Goal: Task Accomplishment & Management: Manage account settings

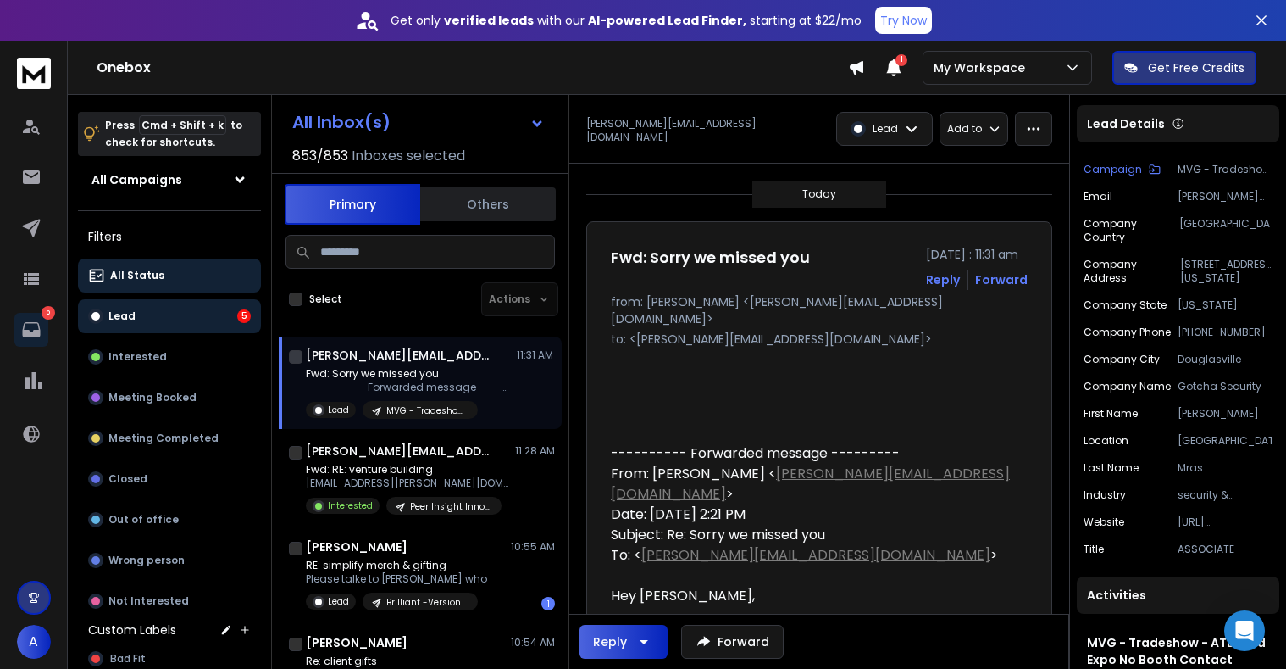
click at [166, 317] on button "Lead 5" at bounding box center [169, 316] width 183 height 34
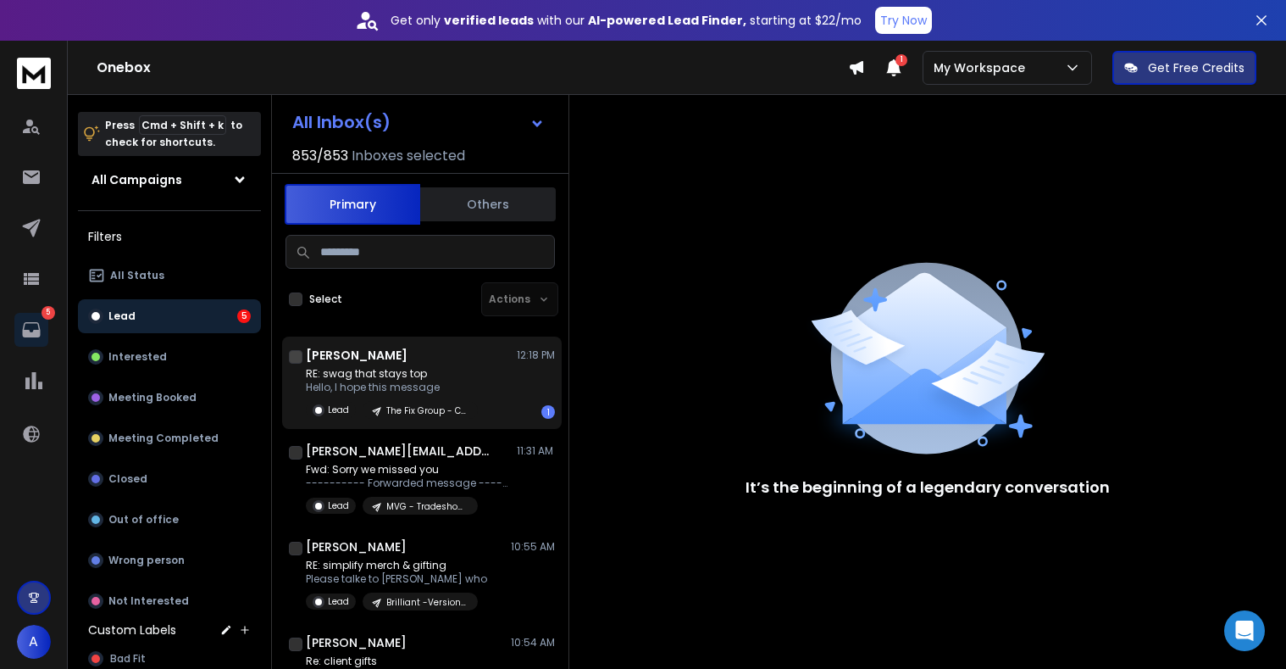
click at [434, 363] on div "Heather Leitner 12:18 PM" at bounding box center [430, 355] width 249 height 17
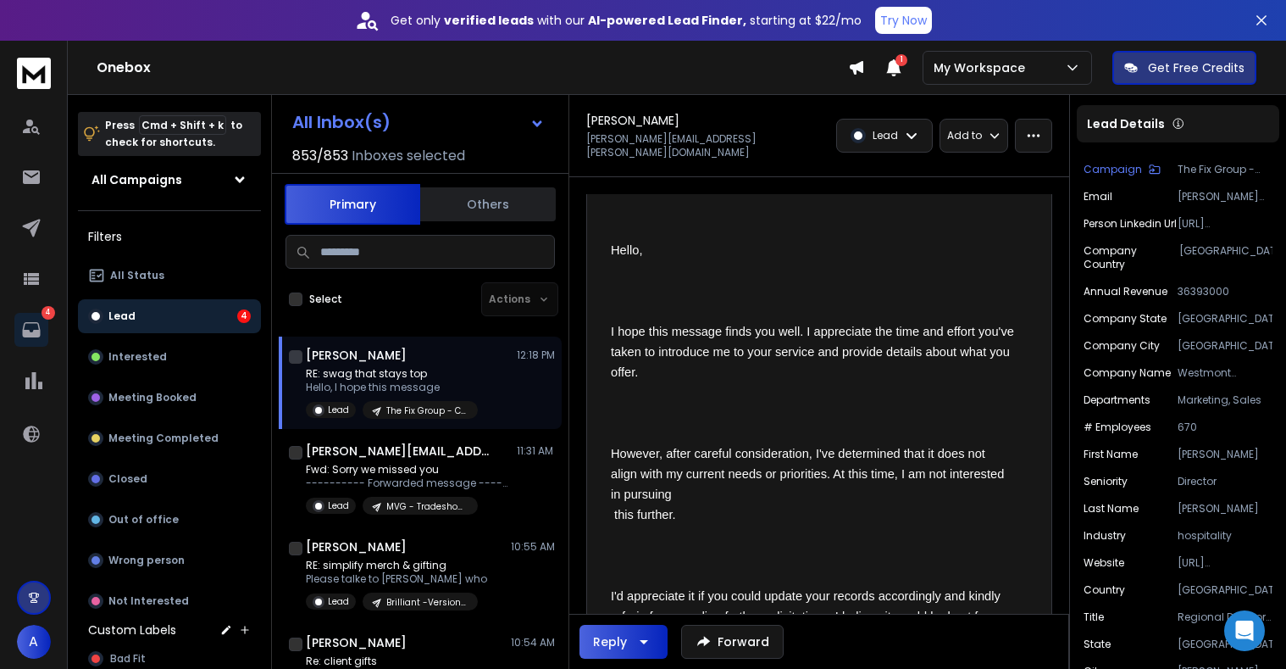
scroll to position [15, 0]
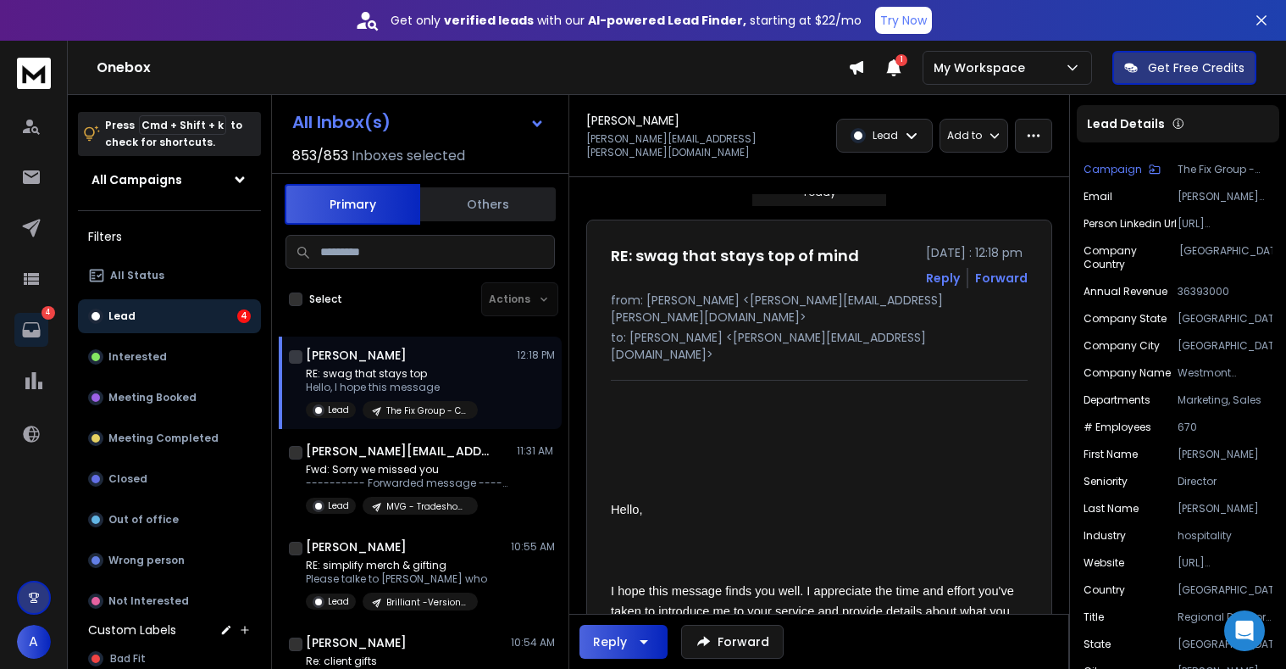
click at [906, 130] on icon at bounding box center [912, 136] width 14 height 14
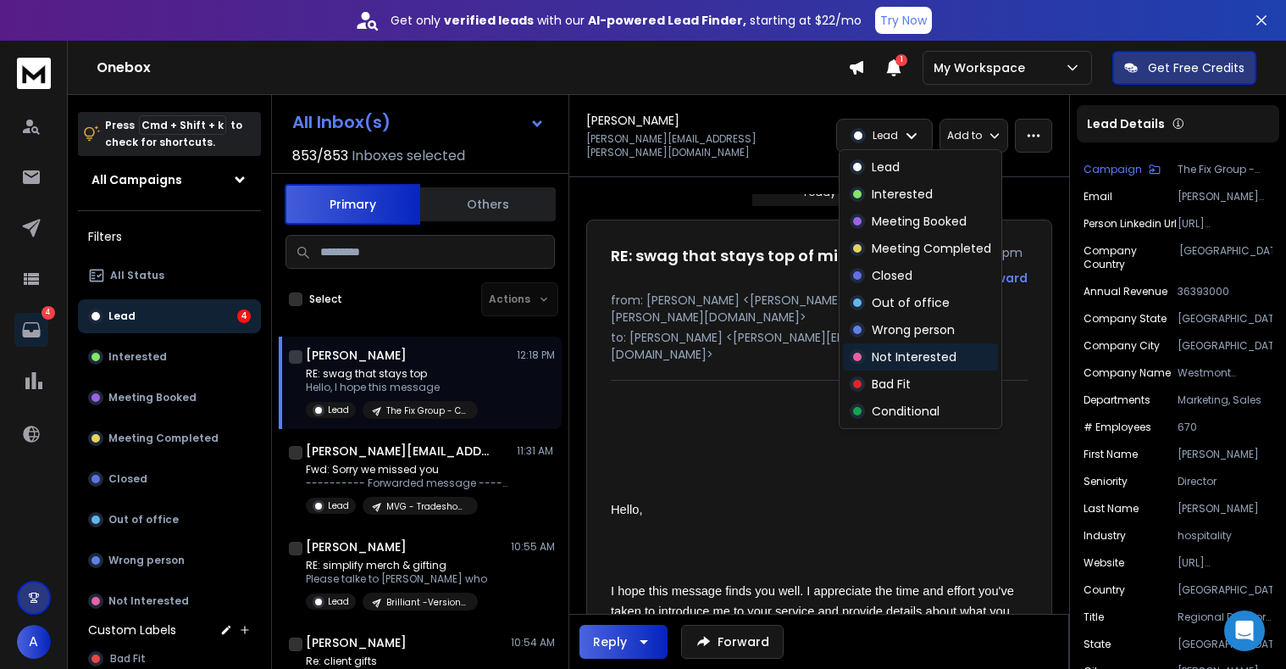
click at [901, 357] on p "Not Interested" at bounding box center [914, 356] width 85 height 17
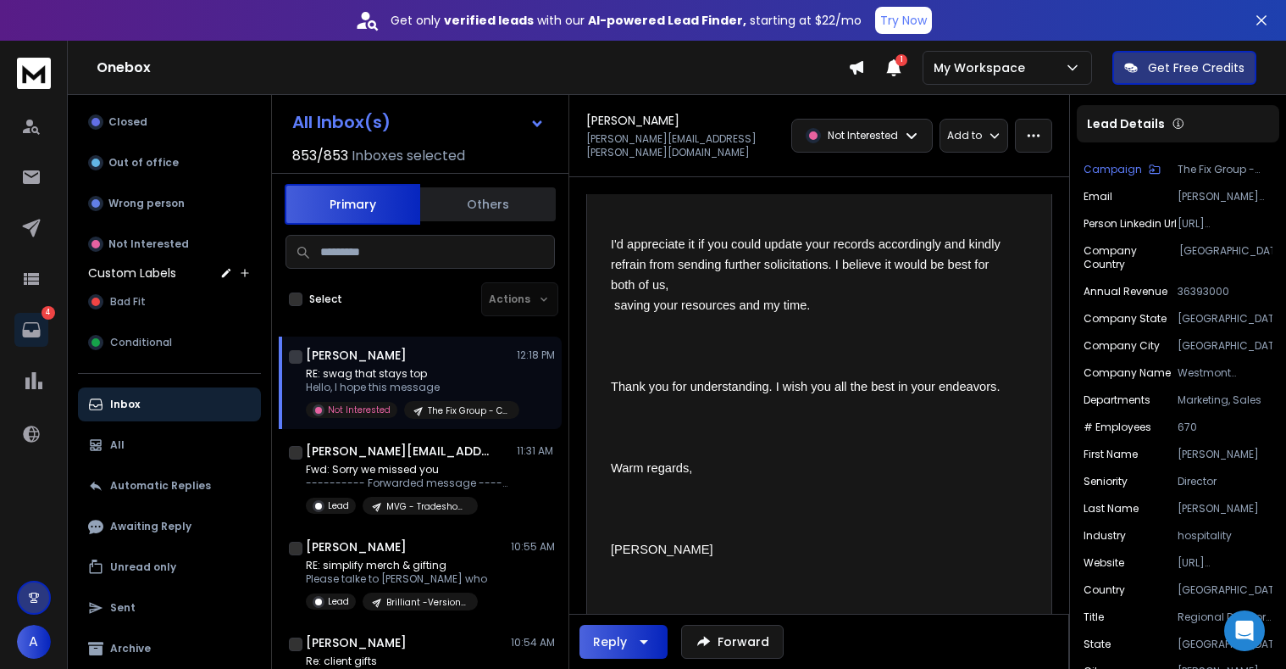
scroll to position [369, 0]
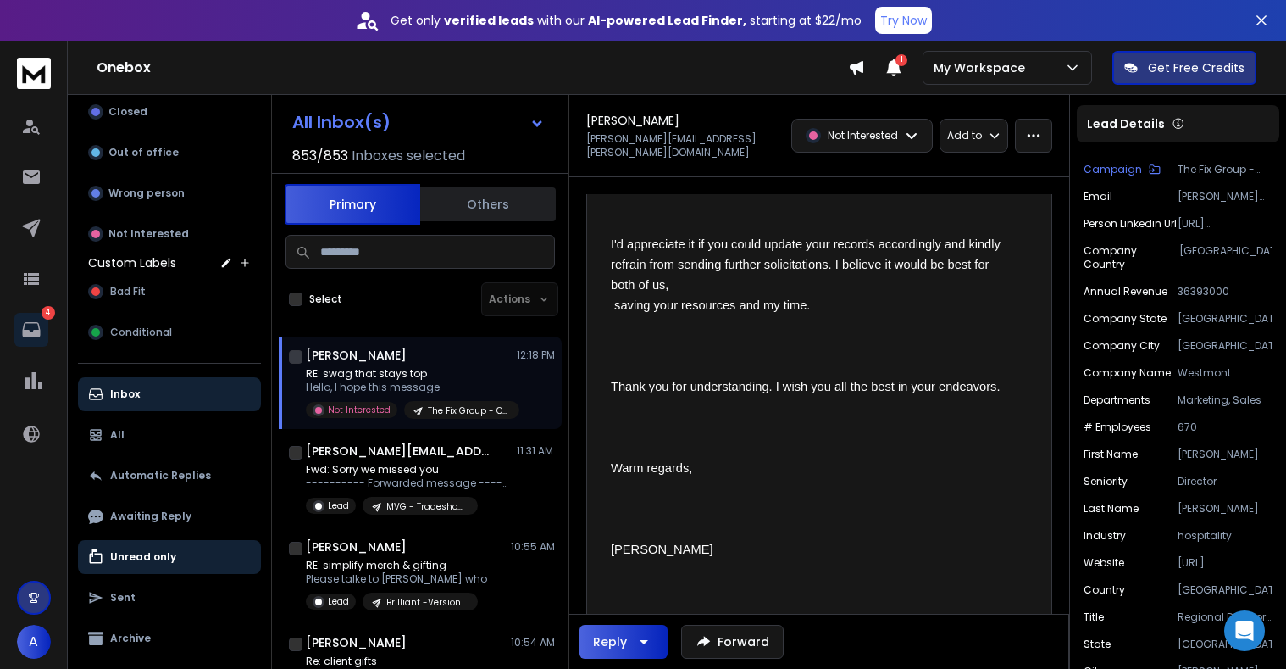
click at [144, 558] on p "Unread only" at bounding box center [143, 557] width 66 height 14
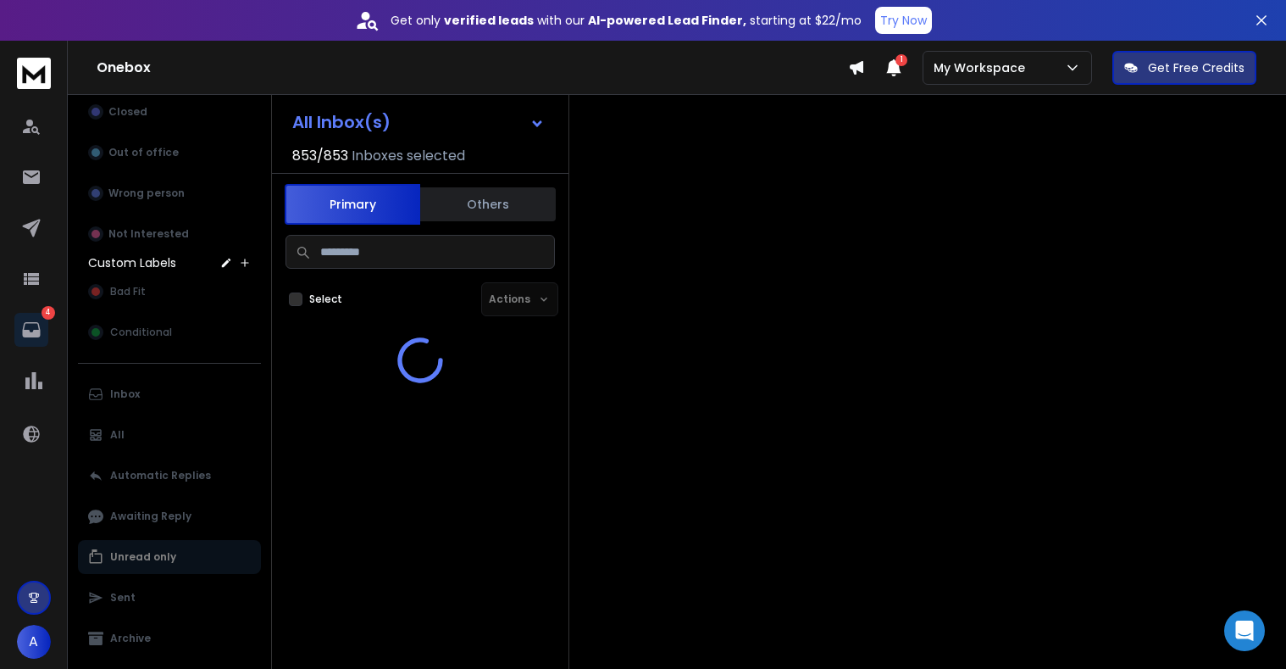
scroll to position [0, 0]
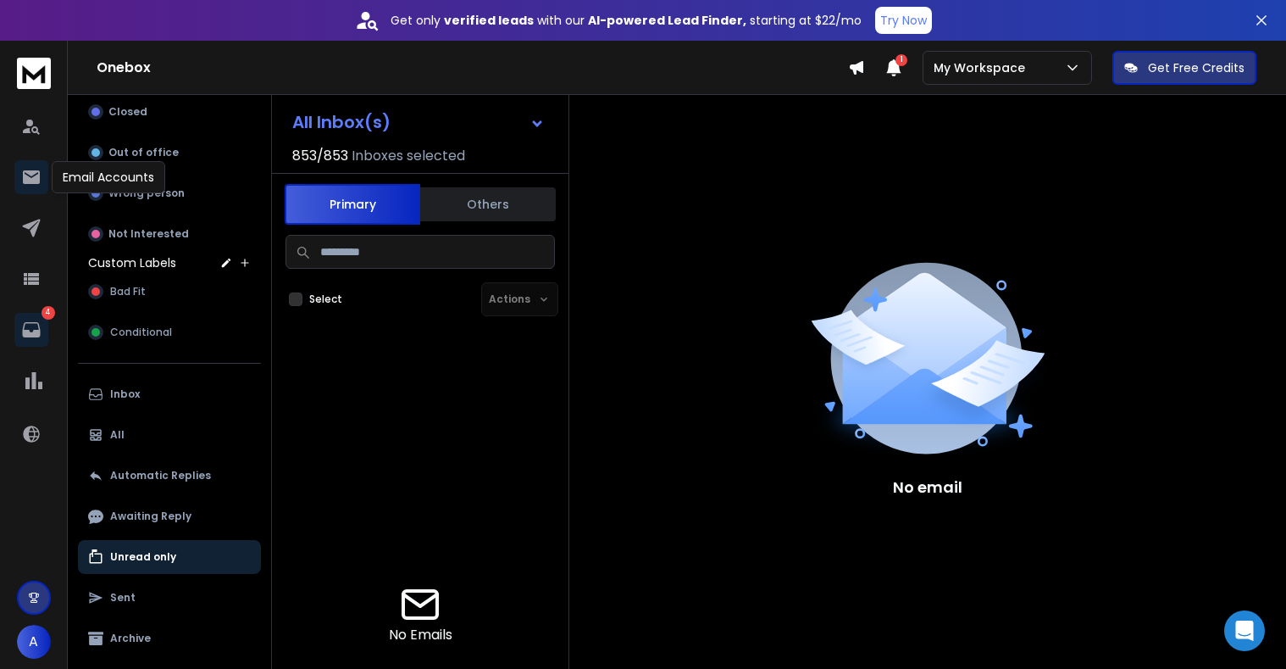
click at [47, 170] on body "Get only verified leads with our AI-powered Lead Finder, starting at $22/mo Try…" at bounding box center [643, 334] width 1286 height 669
click at [39, 175] on icon at bounding box center [31, 177] width 17 height 14
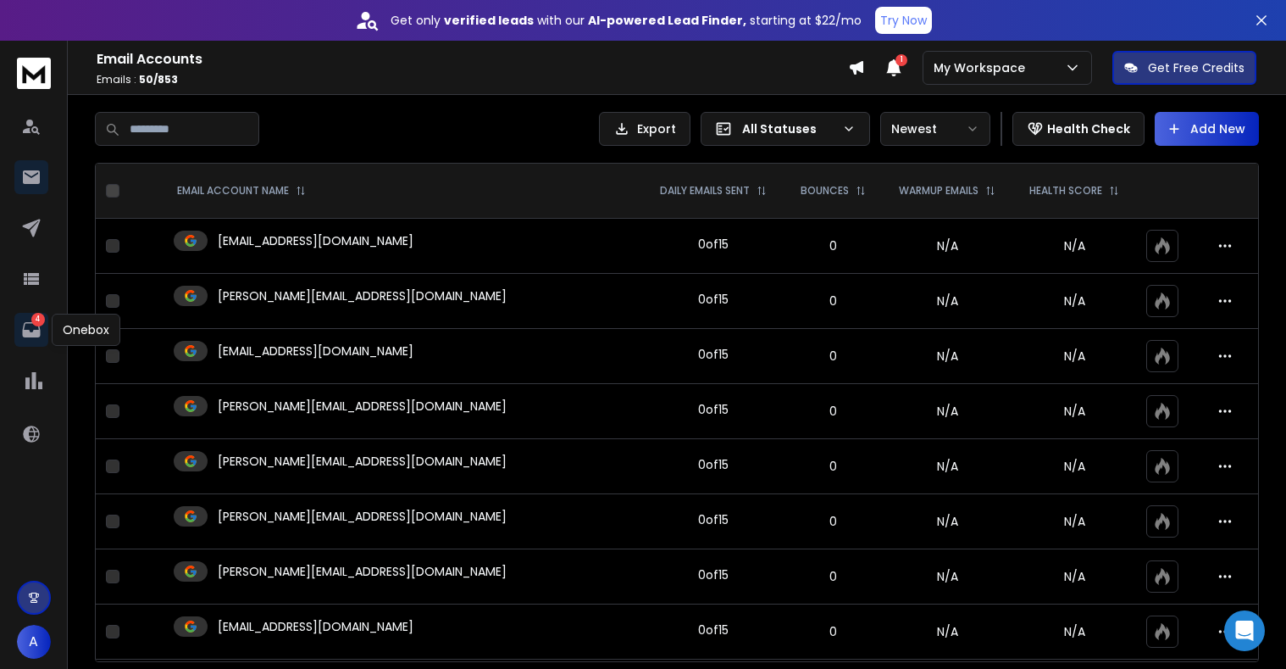
click at [34, 329] on icon at bounding box center [31, 329] width 20 height 20
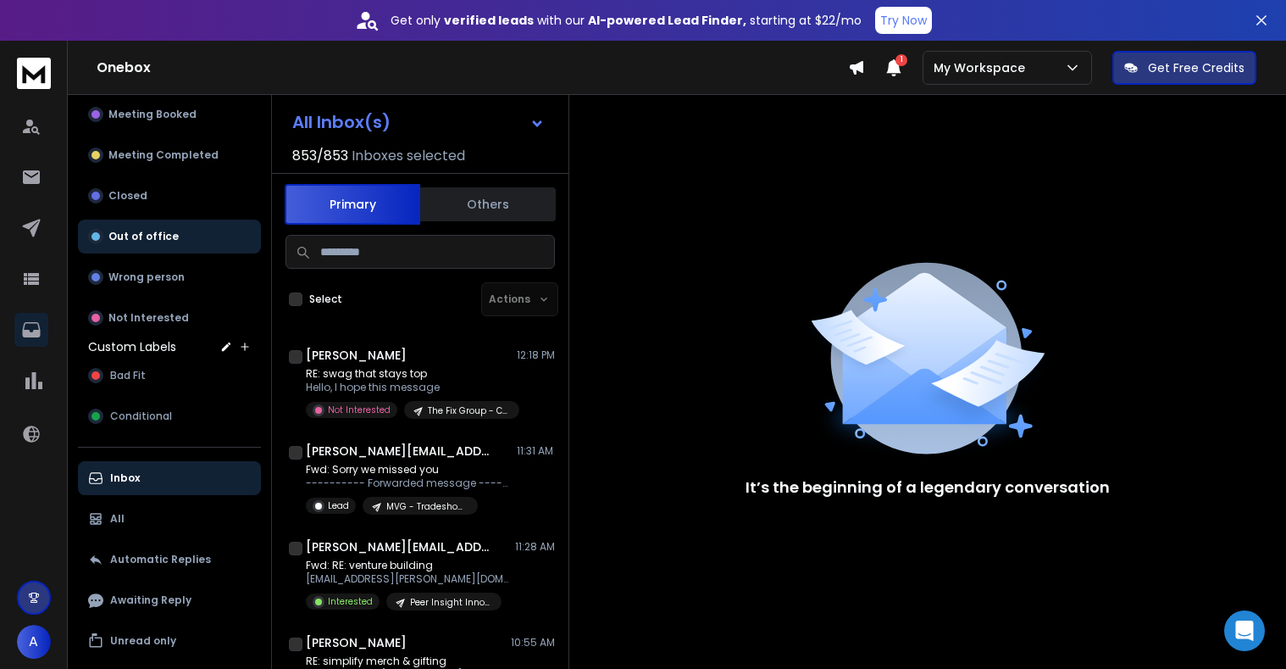
scroll to position [331, 0]
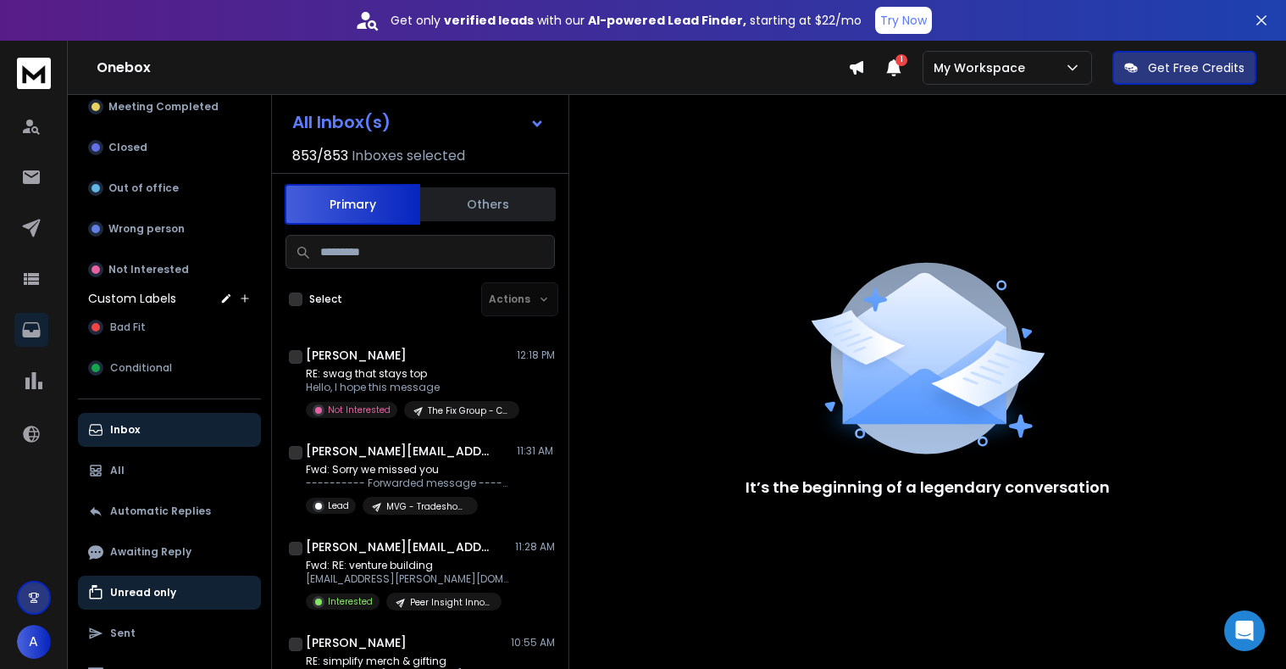
click at [141, 593] on p "Unread only" at bounding box center [143, 592] width 66 height 14
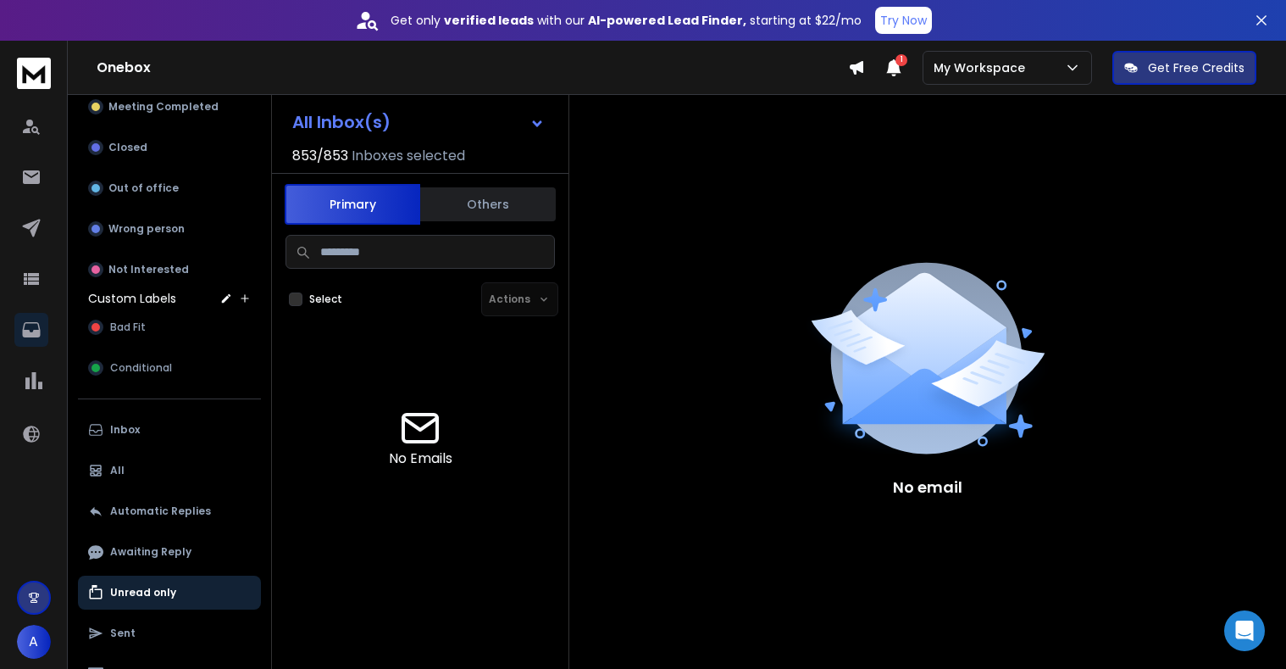
scroll to position [0, 0]
click at [26, 176] on icon at bounding box center [31, 177] width 17 height 14
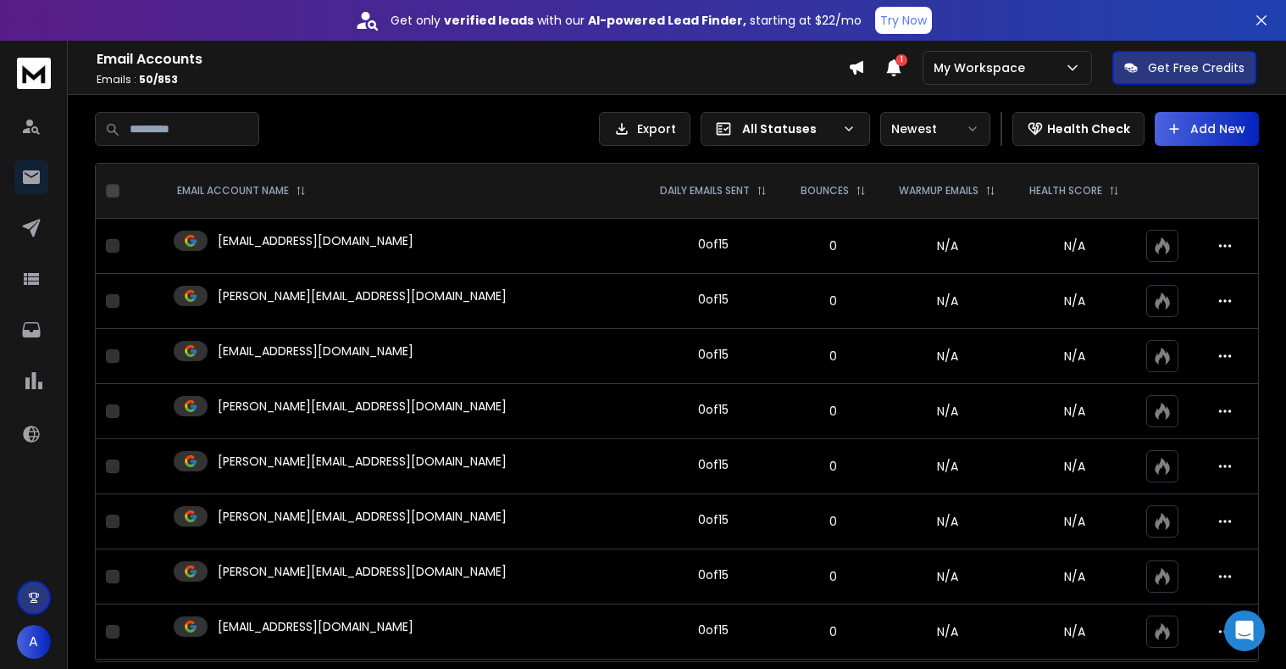
click at [804, 120] on p "All Statuses" at bounding box center [788, 128] width 93 height 17
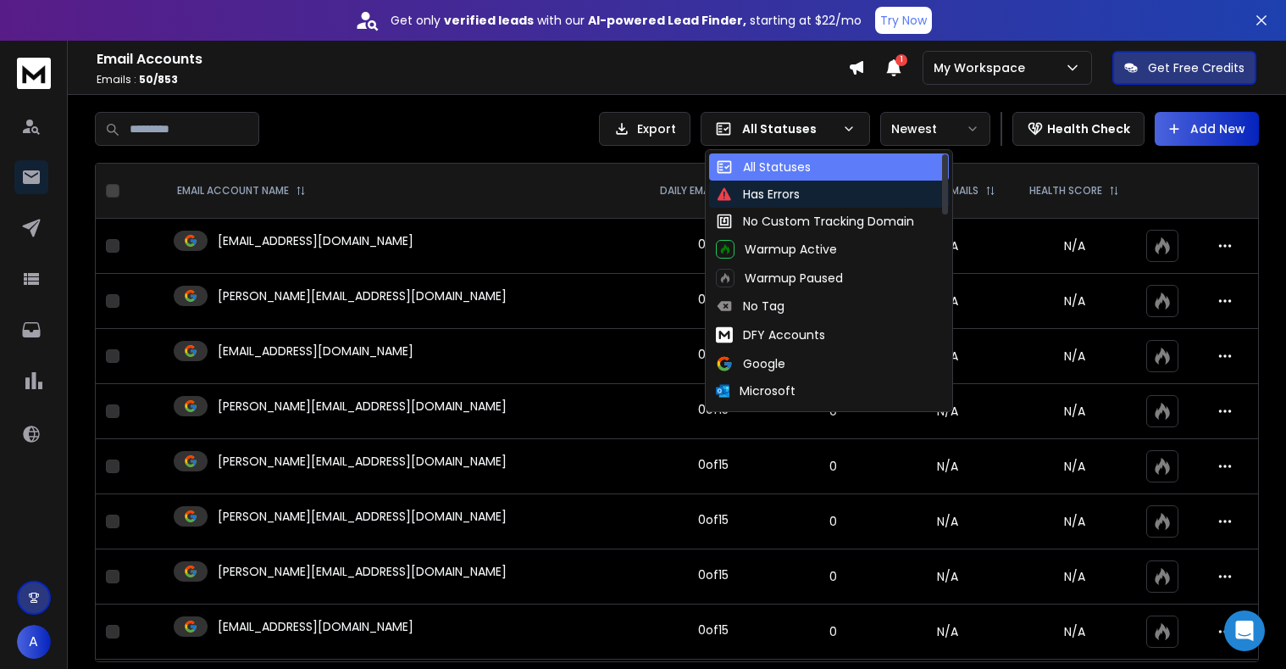
click at [785, 193] on div "Has Errors" at bounding box center [758, 194] width 84 height 17
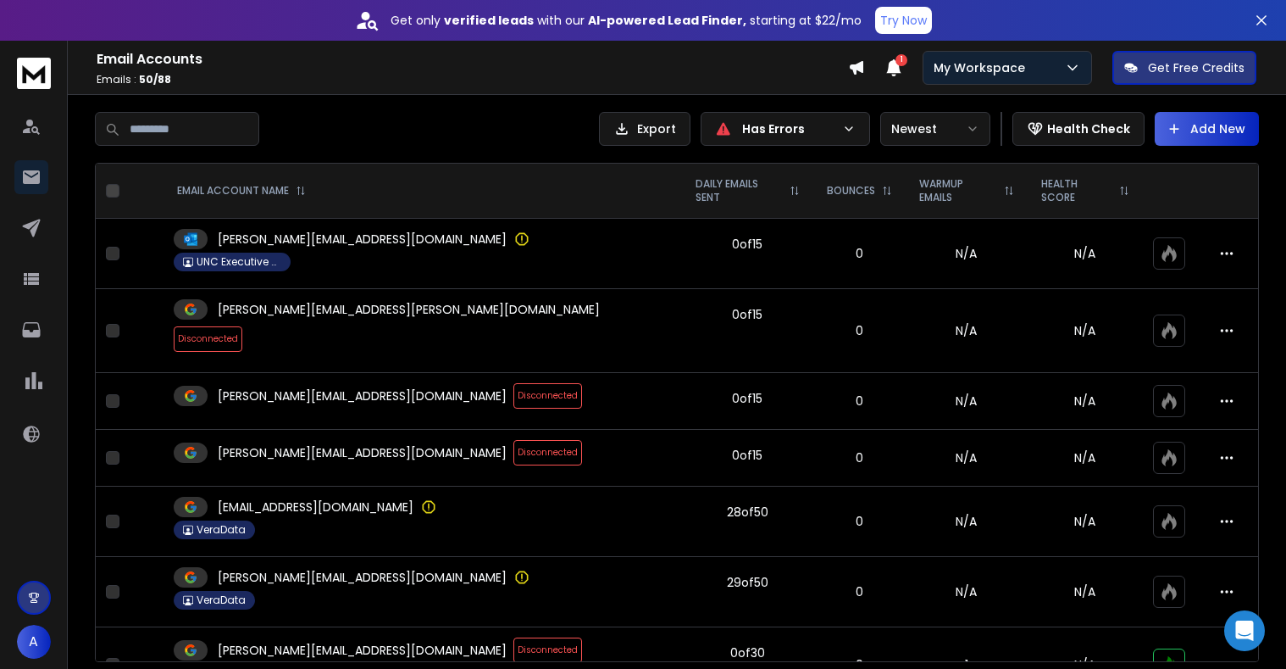
click at [1079, 67] on icon "button" at bounding box center [1072, 67] width 17 height 17
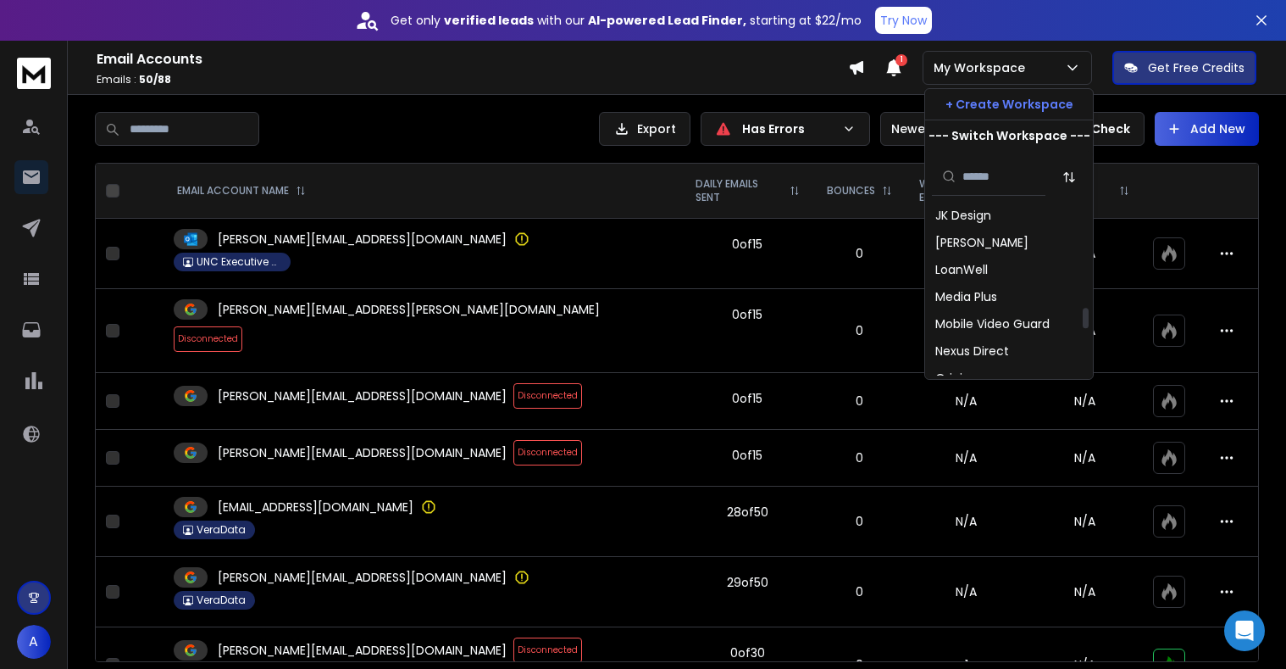
scroll to position [833, 0]
click at [315, 314] on p "[PERSON_NAME][EMAIL_ADDRESS][PERSON_NAME][DOMAIN_NAME]" at bounding box center [409, 309] width 382 height 17
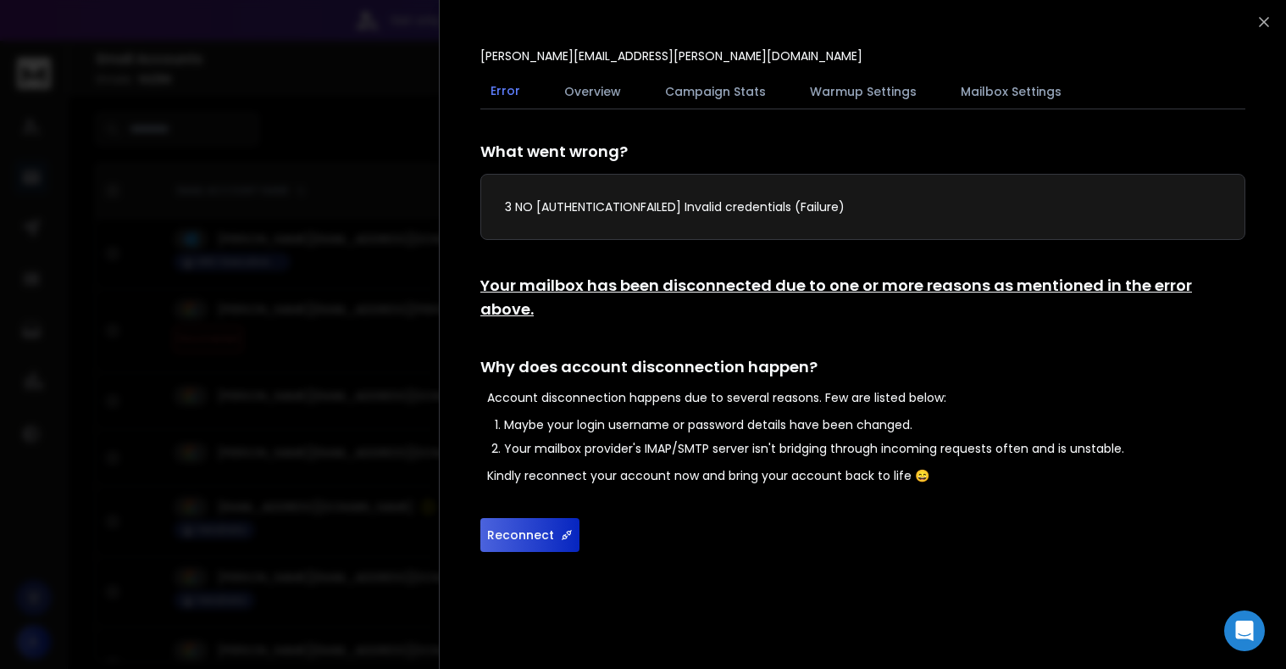
click at [586, 91] on button "Overview" at bounding box center [592, 91] width 77 height 37
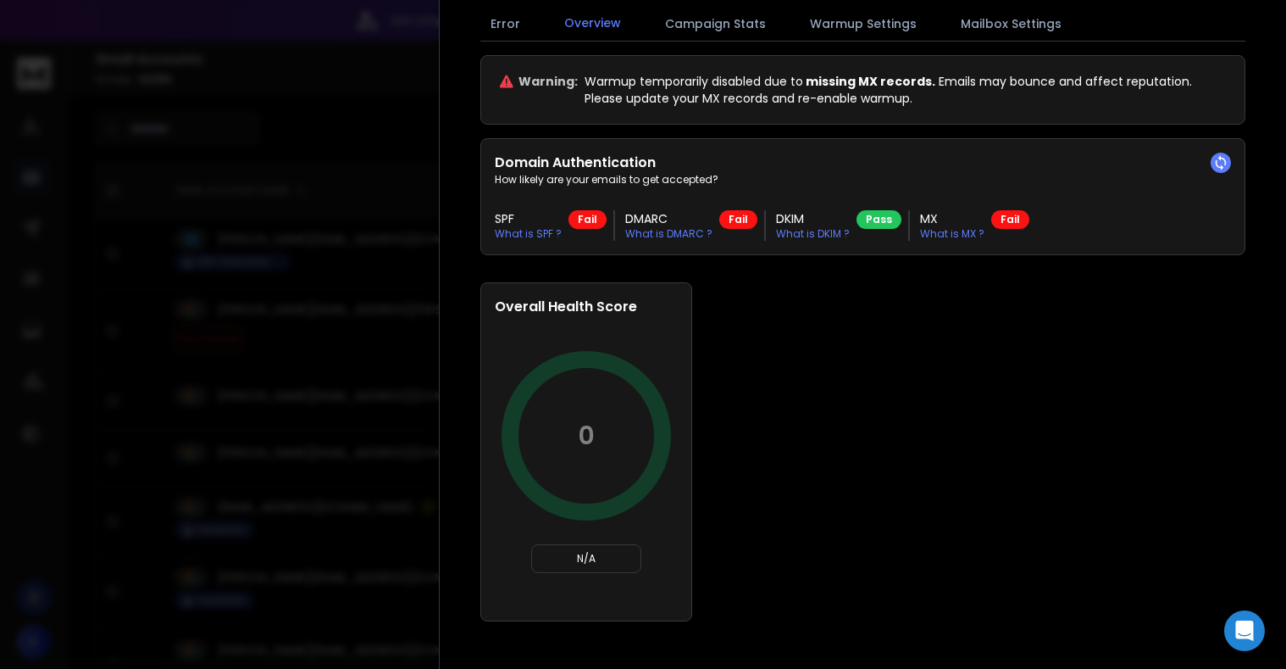
scroll to position [0, 0]
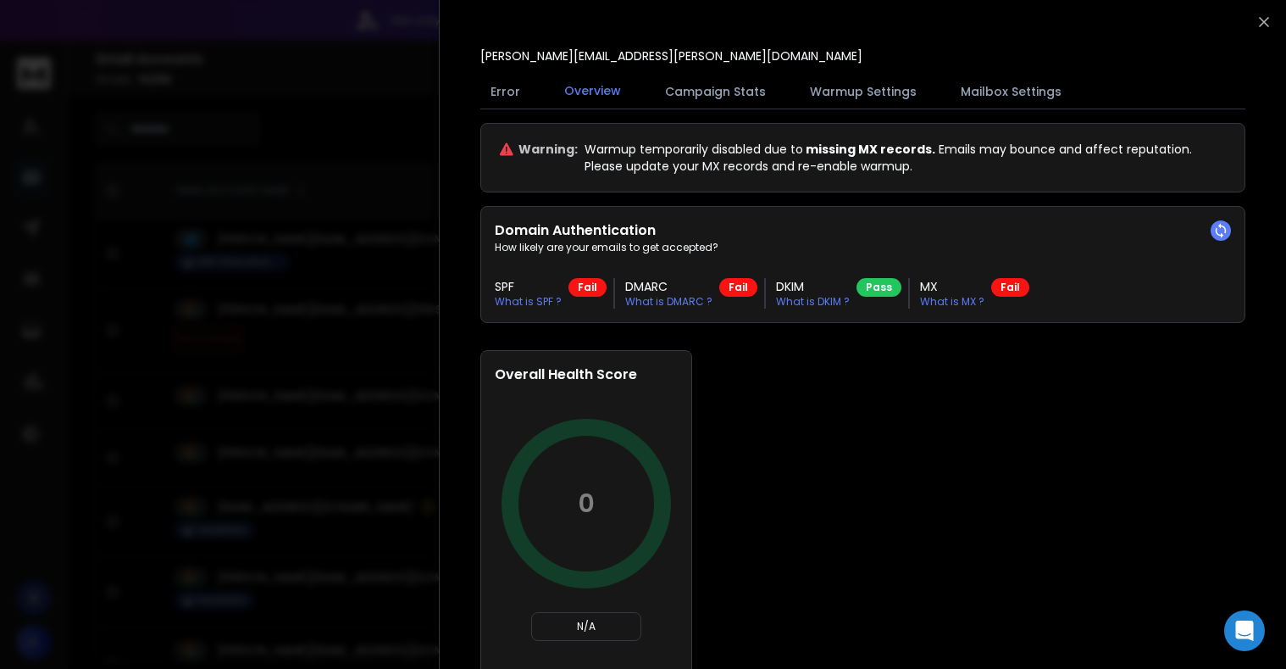
click at [716, 90] on button "Campaign Stats" at bounding box center [715, 91] width 121 height 37
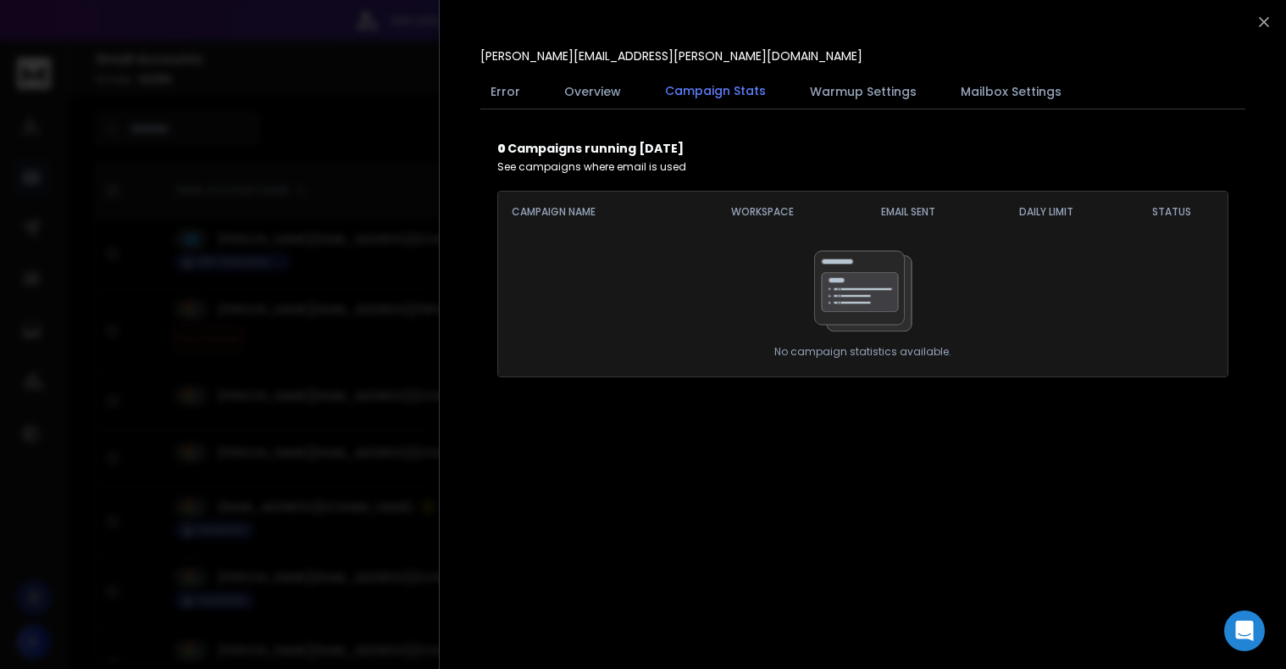
click at [1013, 92] on button "Mailbox Settings" at bounding box center [1011, 91] width 121 height 37
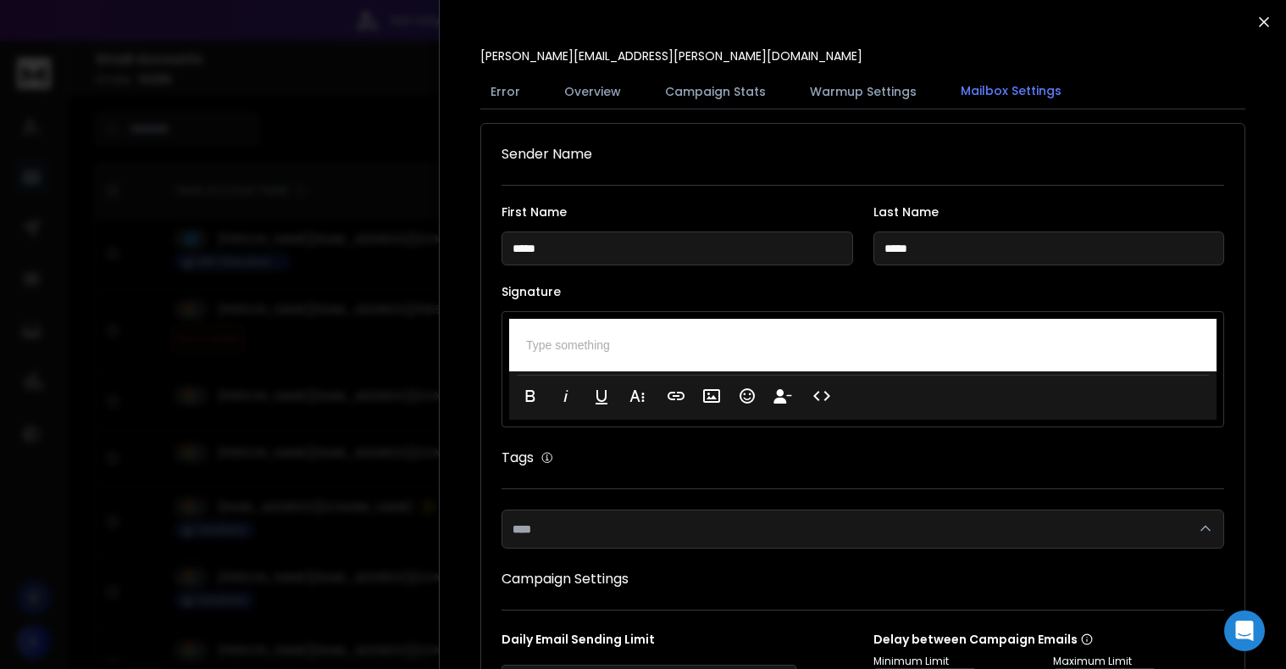
click at [1266, 25] on icon "button" at bounding box center [1264, 22] width 17 height 17
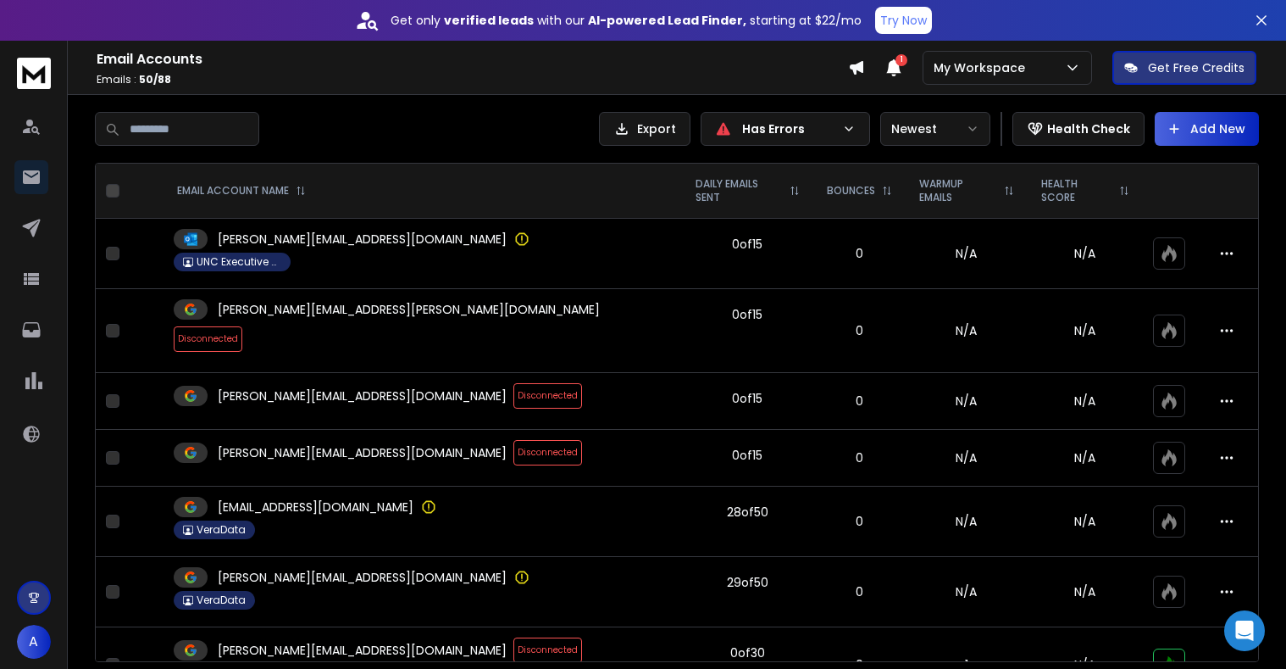
click at [825, 127] on p "Has Errors" at bounding box center [788, 128] width 93 height 17
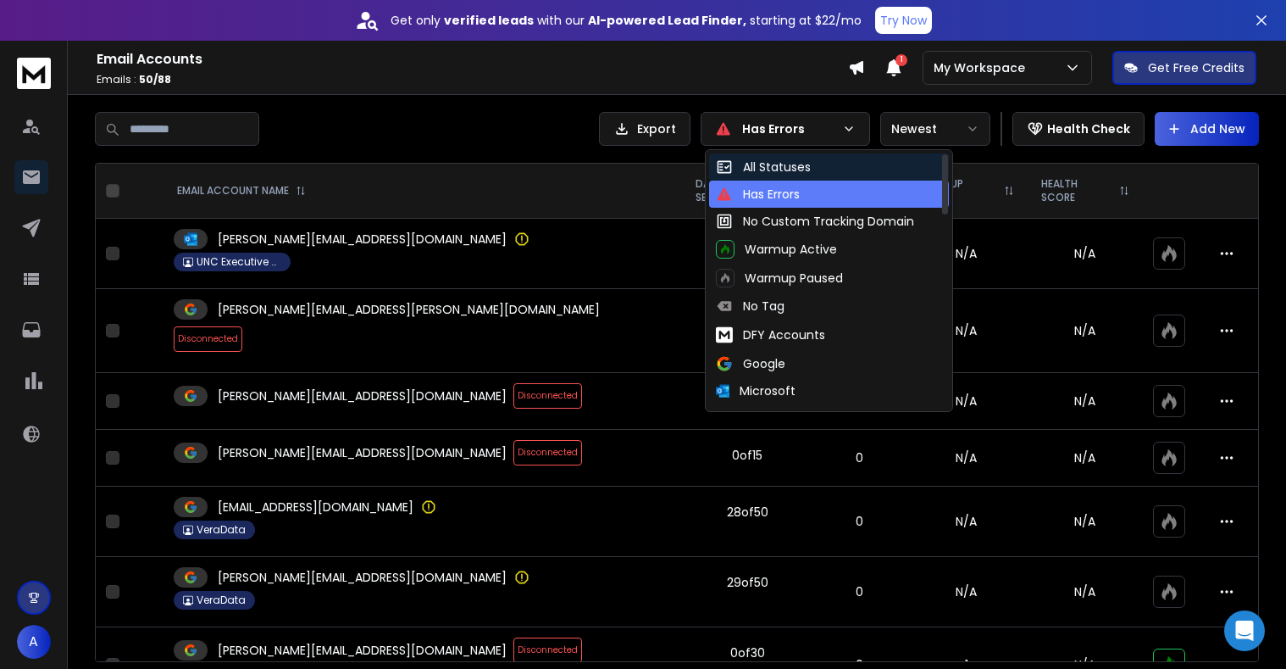
click at [788, 166] on div "All Statuses" at bounding box center [763, 166] width 95 height 17
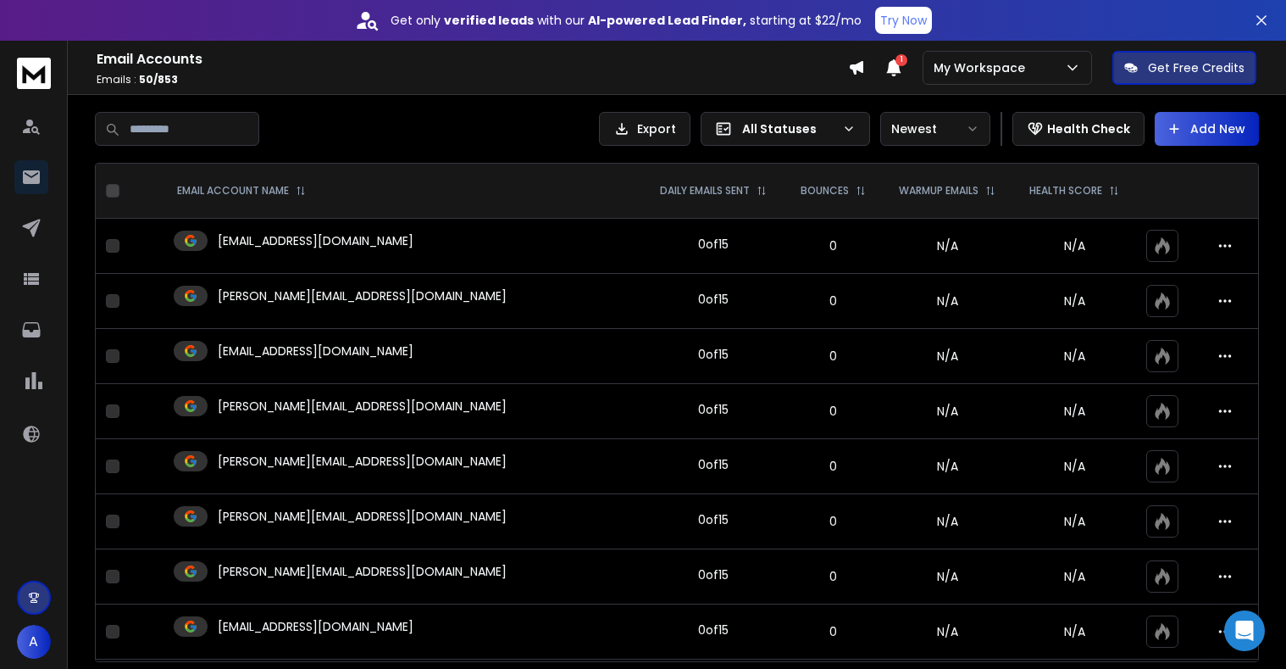
click at [165, 128] on input at bounding box center [177, 129] width 164 height 34
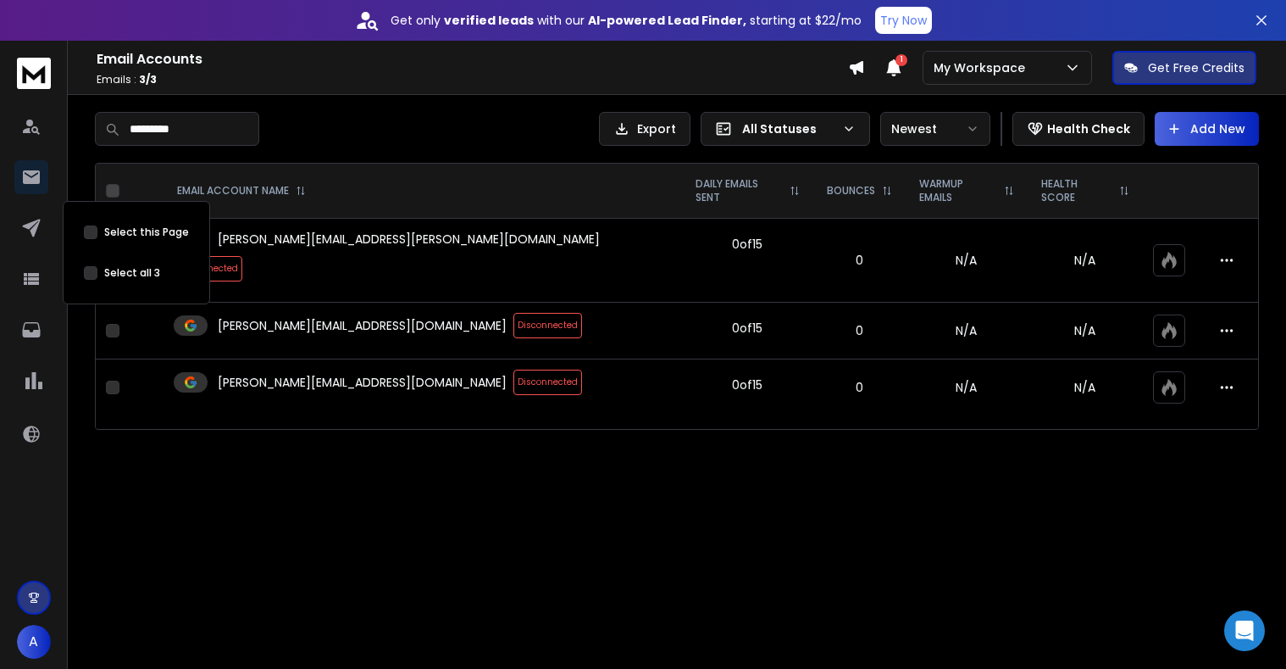
type input "*********"
click at [95, 274] on button "Select this Page" at bounding box center [91, 273] width 14 height 14
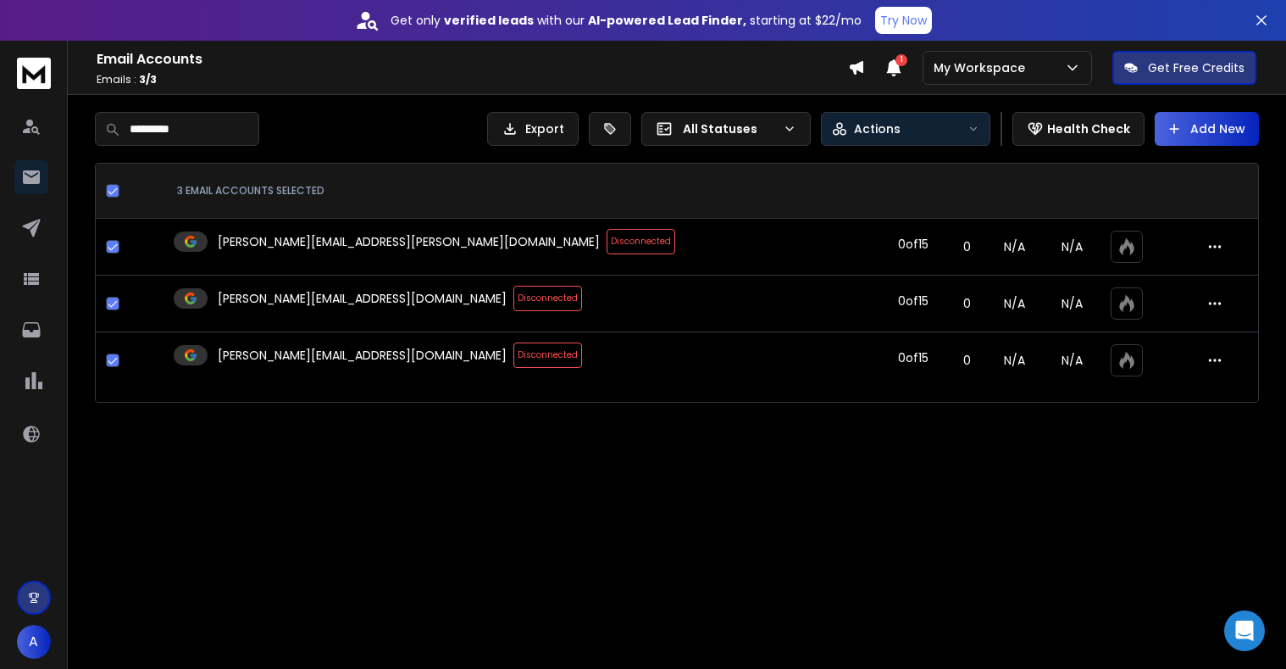
click at [967, 129] on button "Actions" at bounding box center [905, 129] width 169 height 34
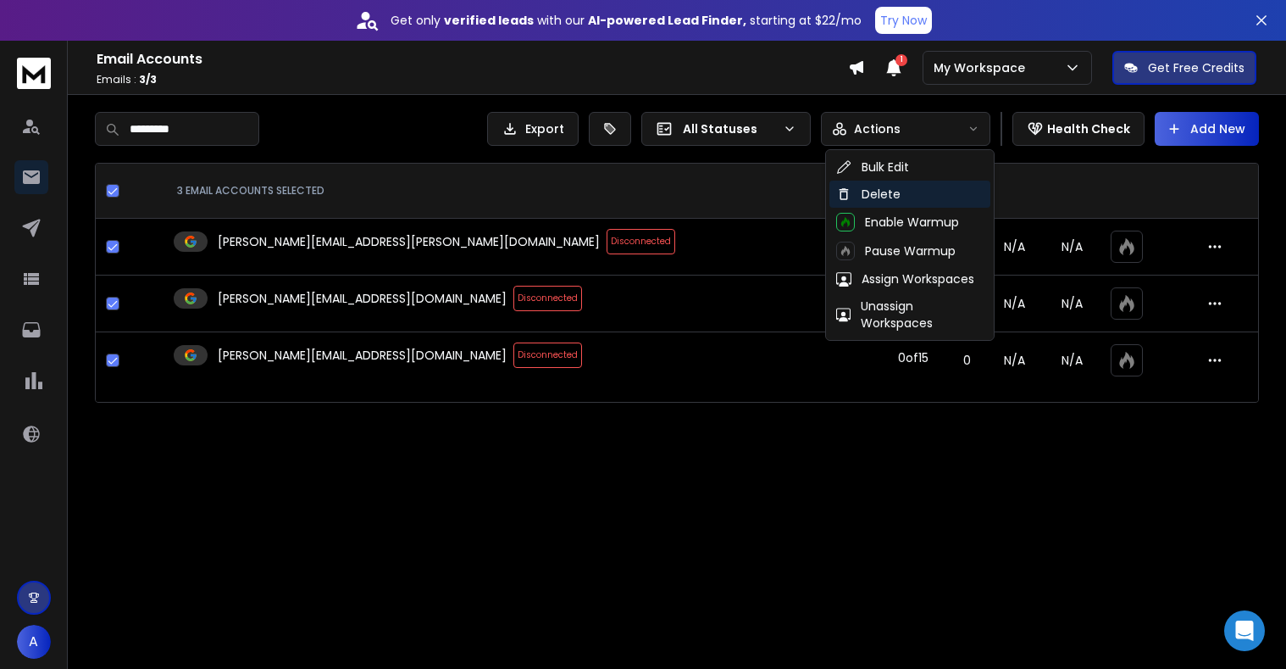
click at [918, 200] on div "Delete" at bounding box center [909, 193] width 161 height 27
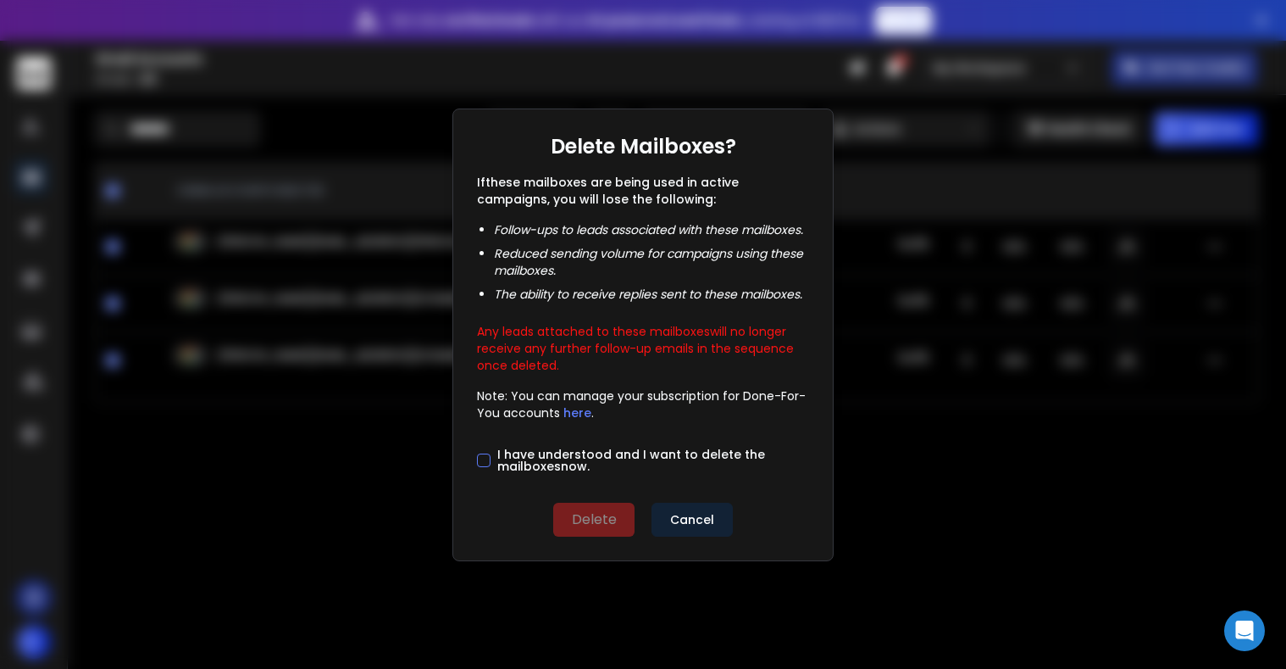
click at [681, 511] on button "Cancel" at bounding box center [692, 519] width 81 height 34
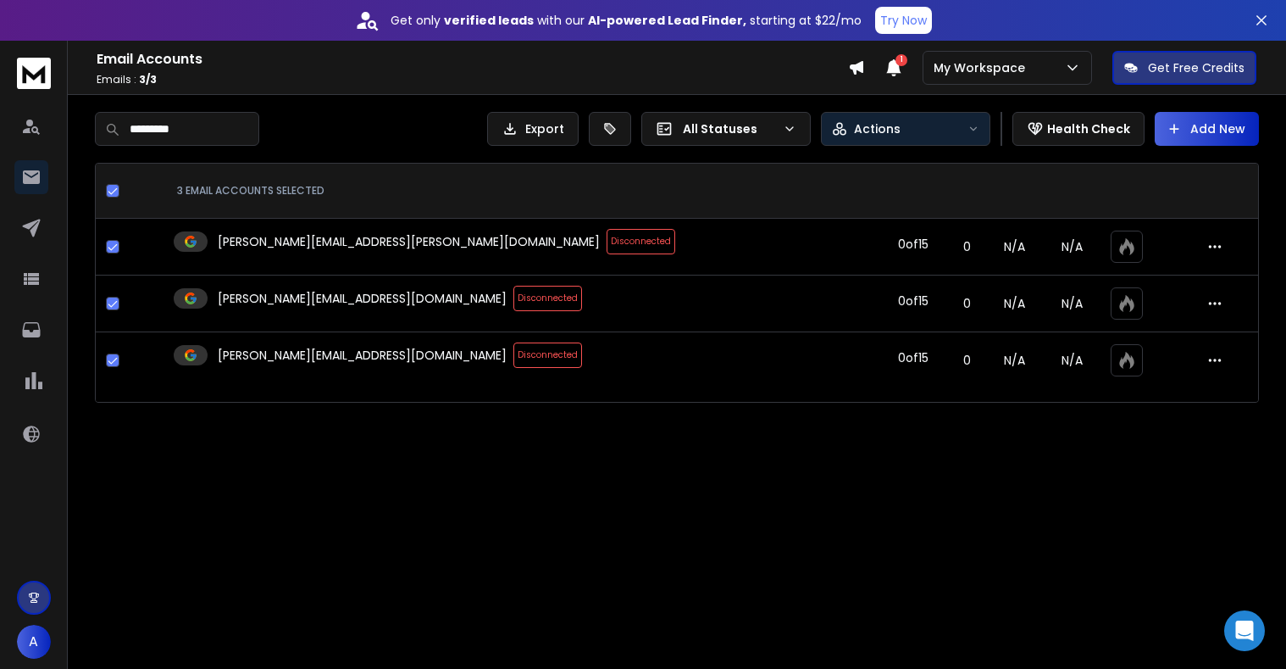
click at [943, 124] on div "Actions" at bounding box center [896, 128] width 129 height 17
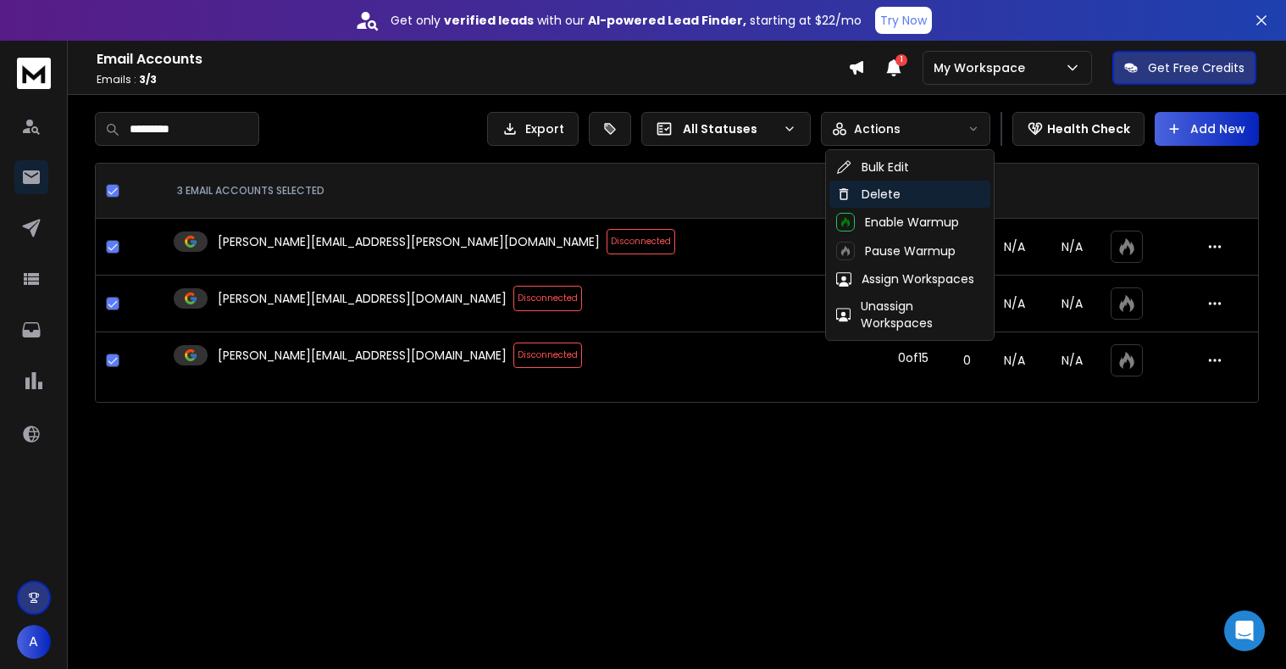
click at [894, 193] on div "Delete" at bounding box center [868, 194] width 64 height 17
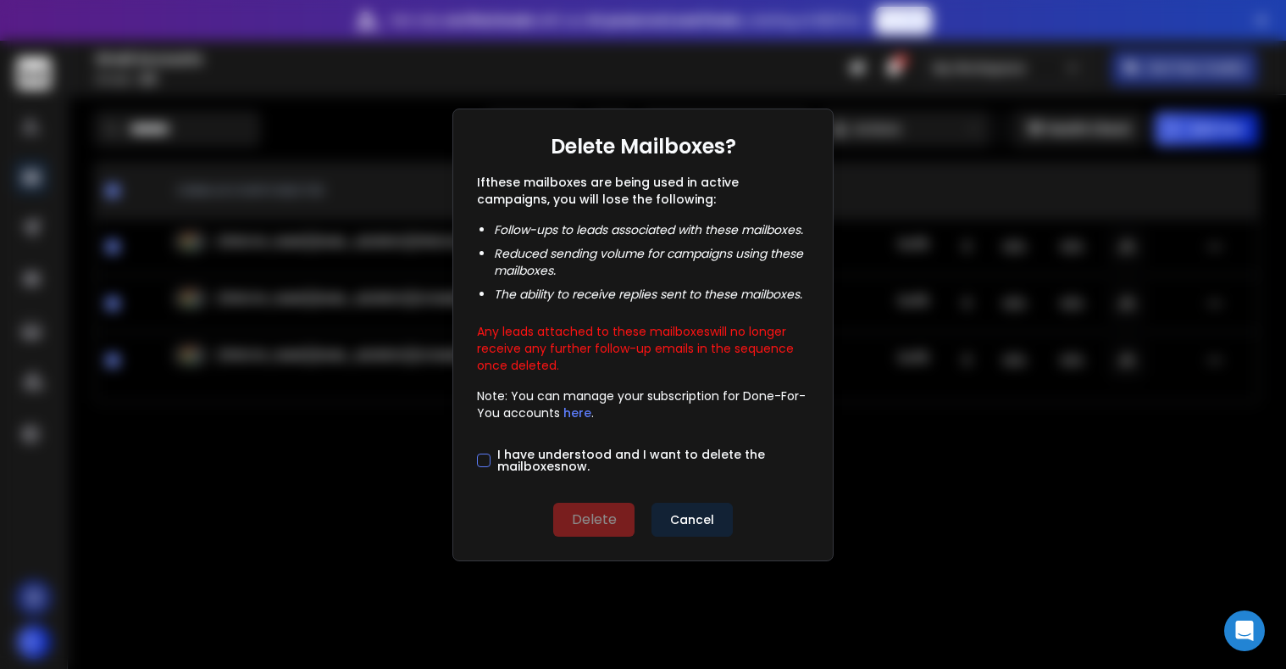
click at [485, 454] on button "I have understood and I want to delete the mailbox es now." at bounding box center [484, 460] width 14 height 14
click at [593, 504] on button "Delete" at bounding box center [593, 519] width 81 height 34
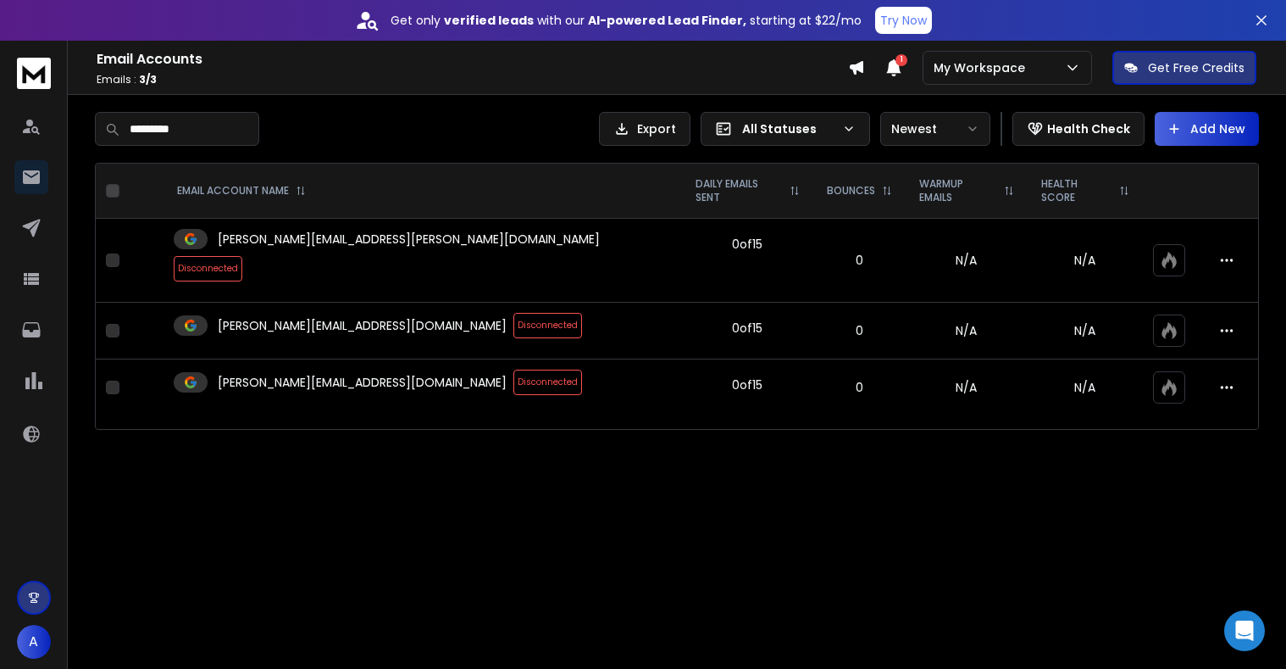
click at [843, 119] on div "All Statuses" at bounding box center [785, 129] width 169 height 34
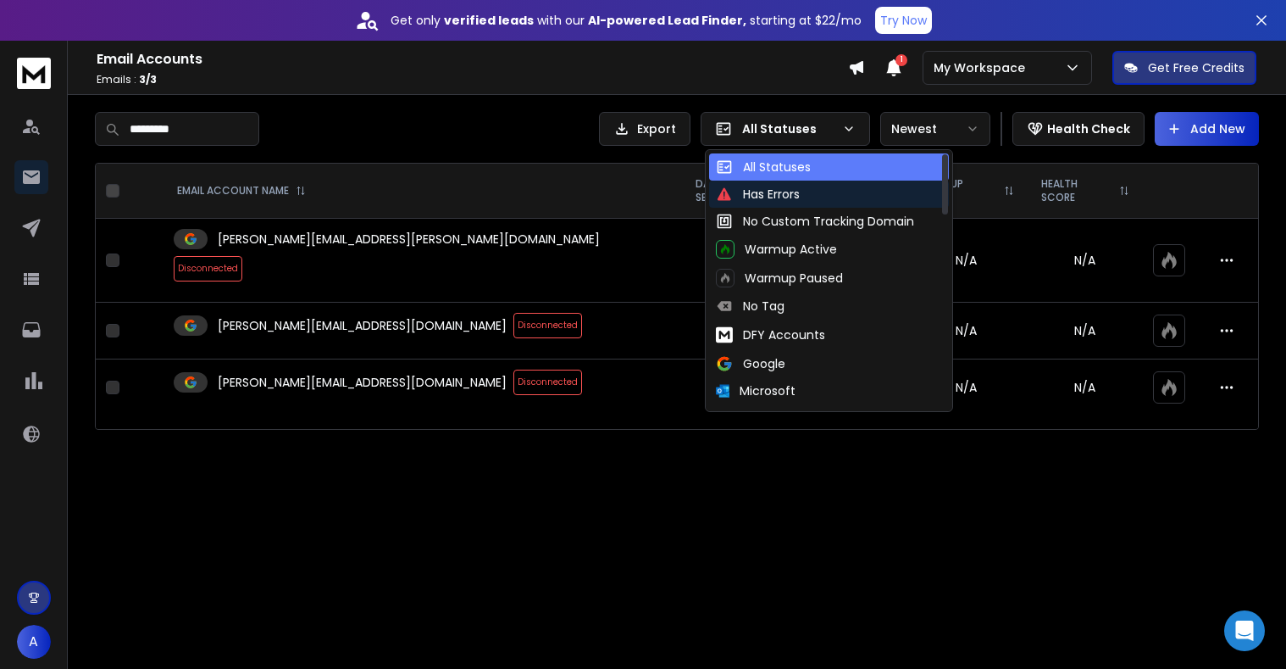
click at [800, 198] on div "Has Errors" at bounding box center [758, 194] width 84 height 17
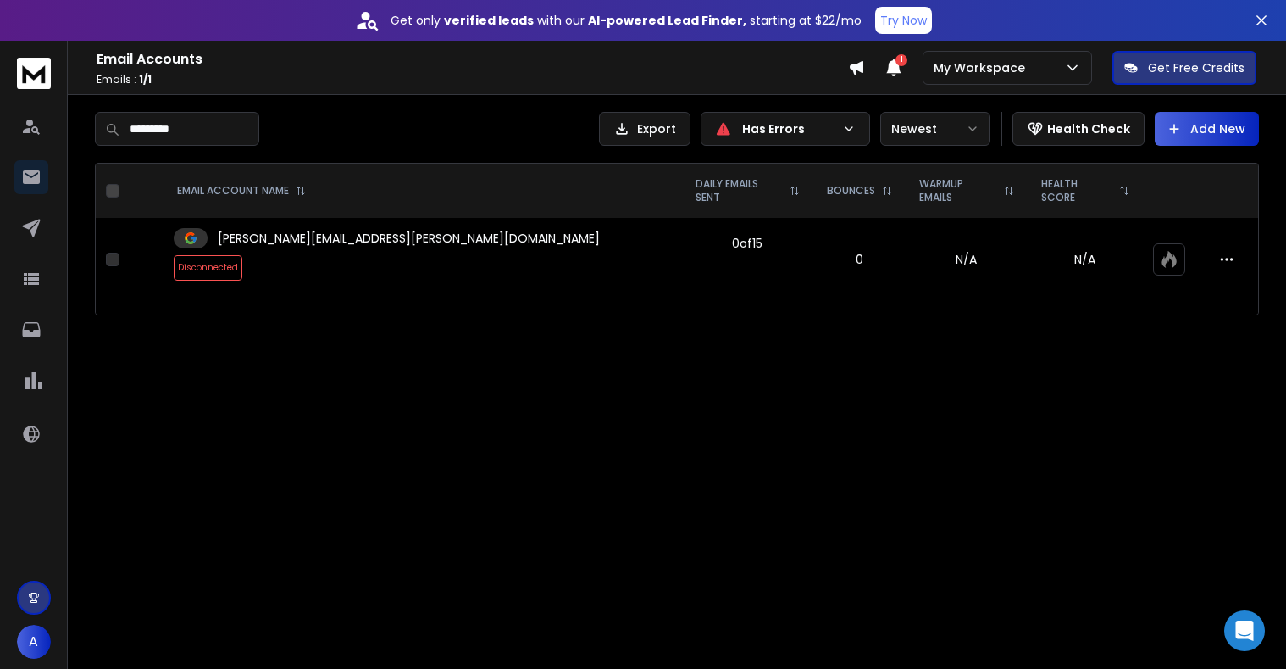
click at [228, 130] on input "*********" at bounding box center [177, 129] width 164 height 34
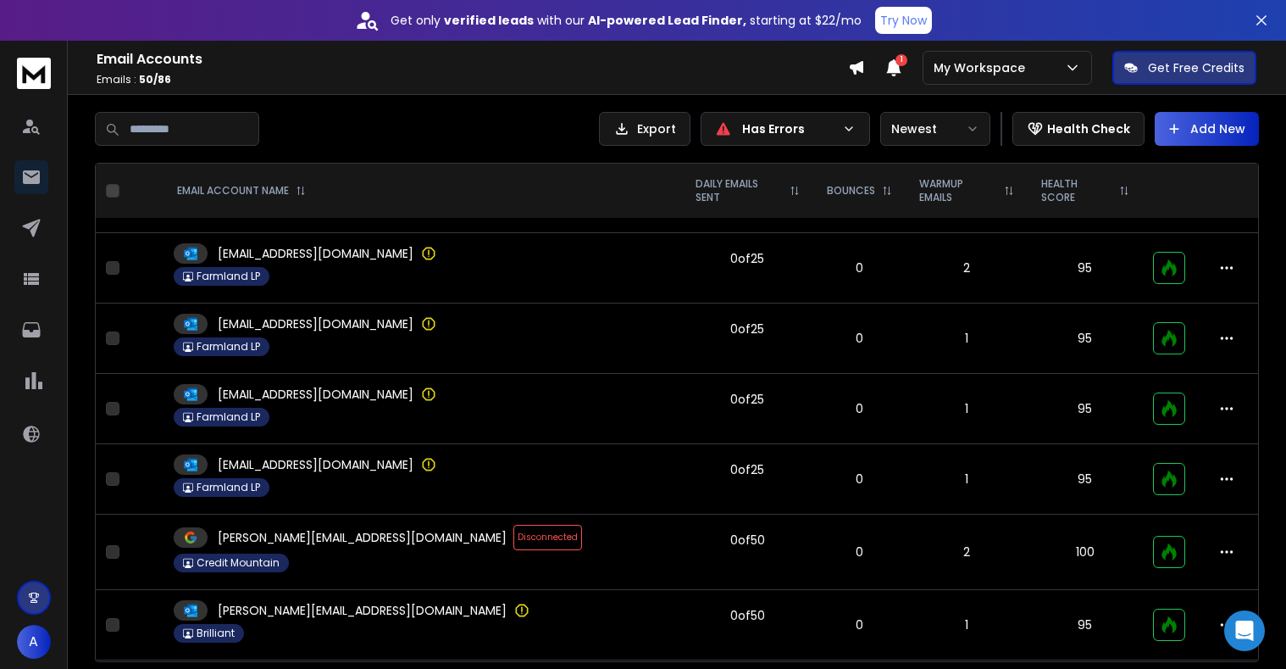
scroll to position [1287, 0]
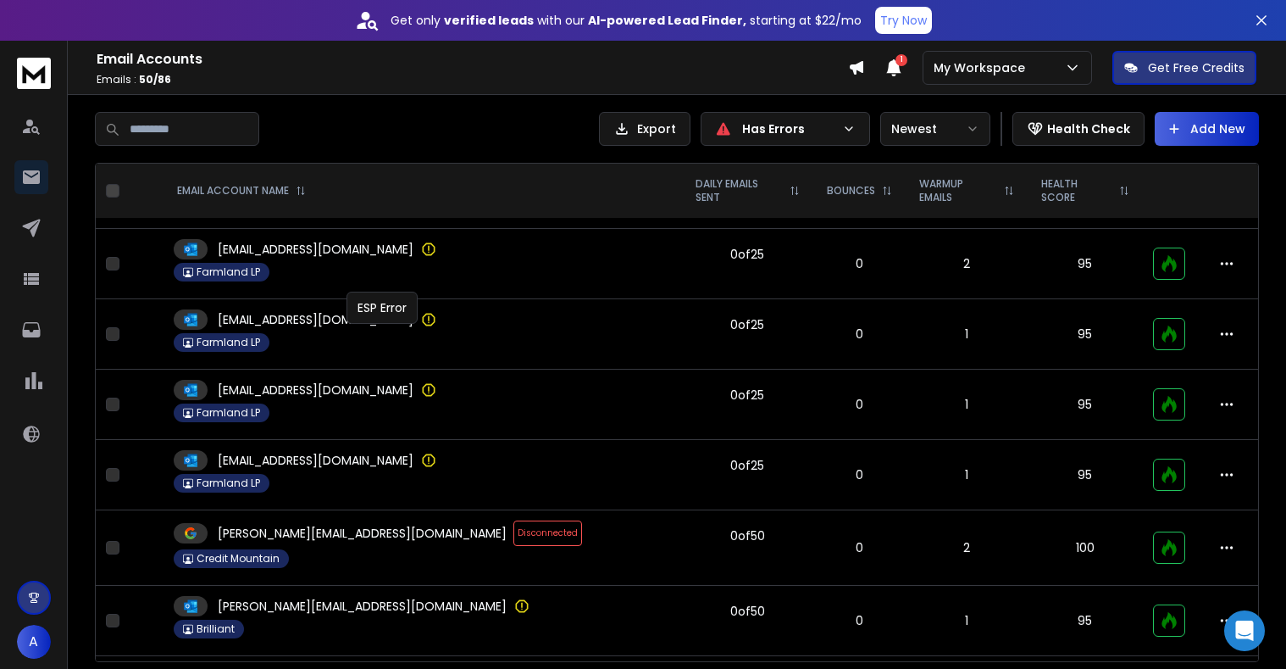
click at [420, 381] on icon at bounding box center [428, 389] width 17 height 17
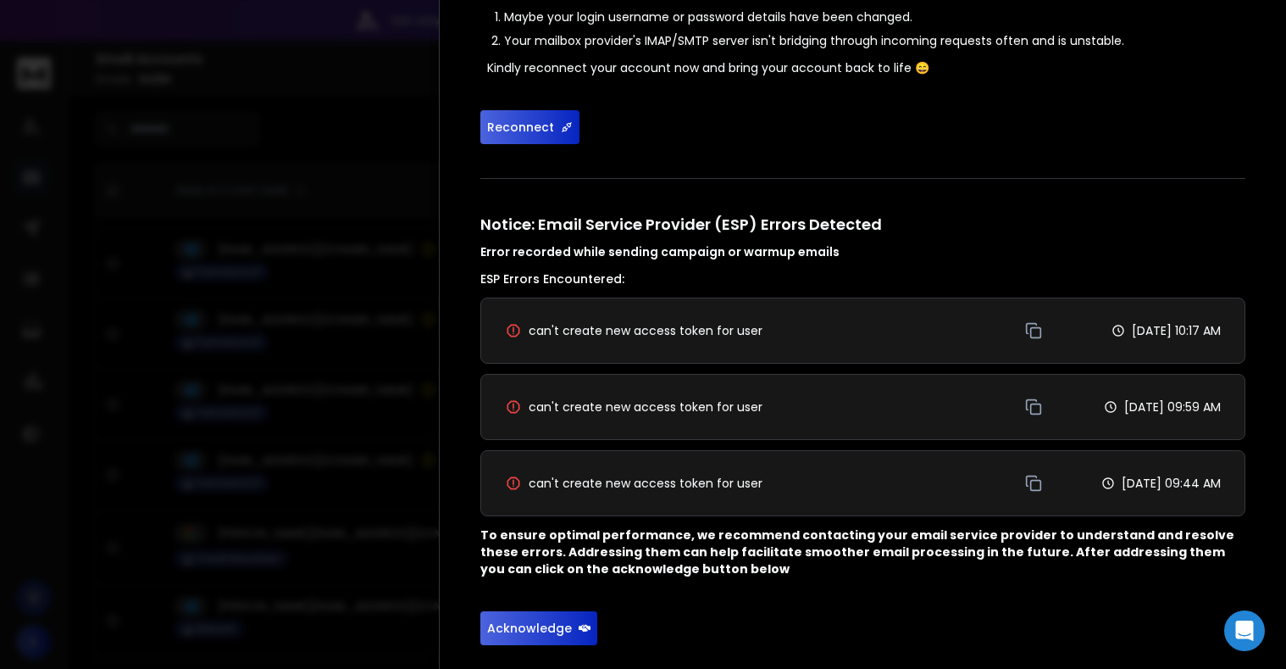
scroll to position [0, 0]
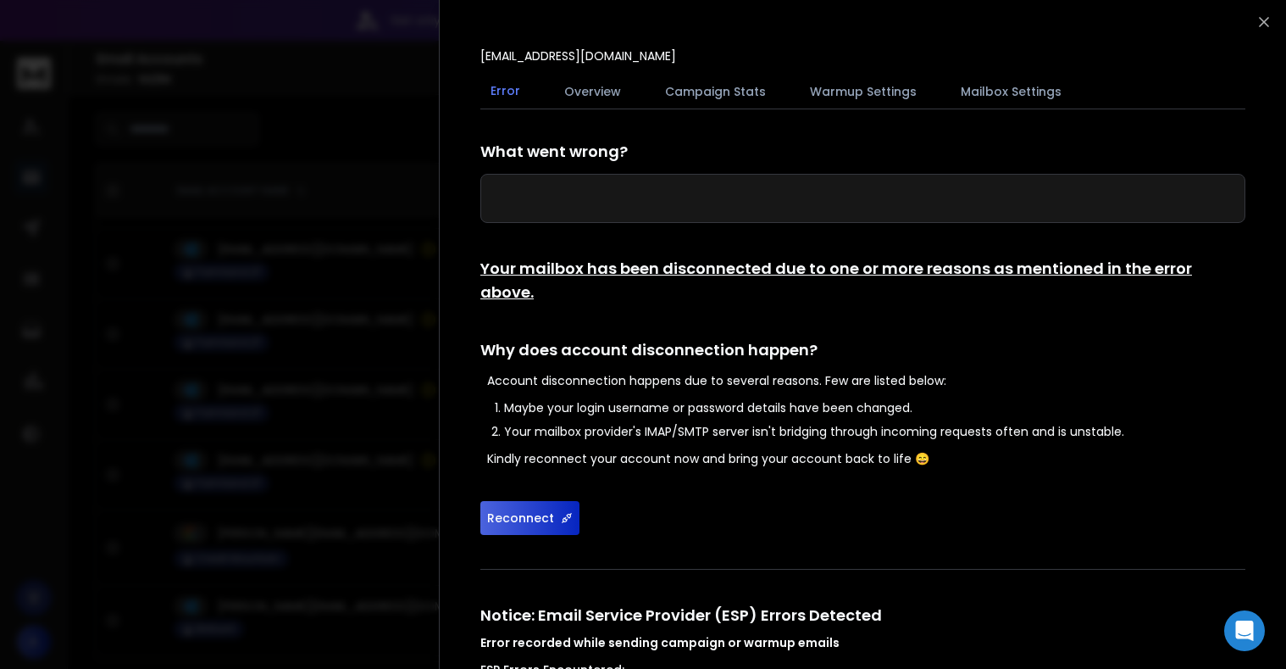
click at [531, 501] on button "Reconnect" at bounding box center [529, 518] width 99 height 34
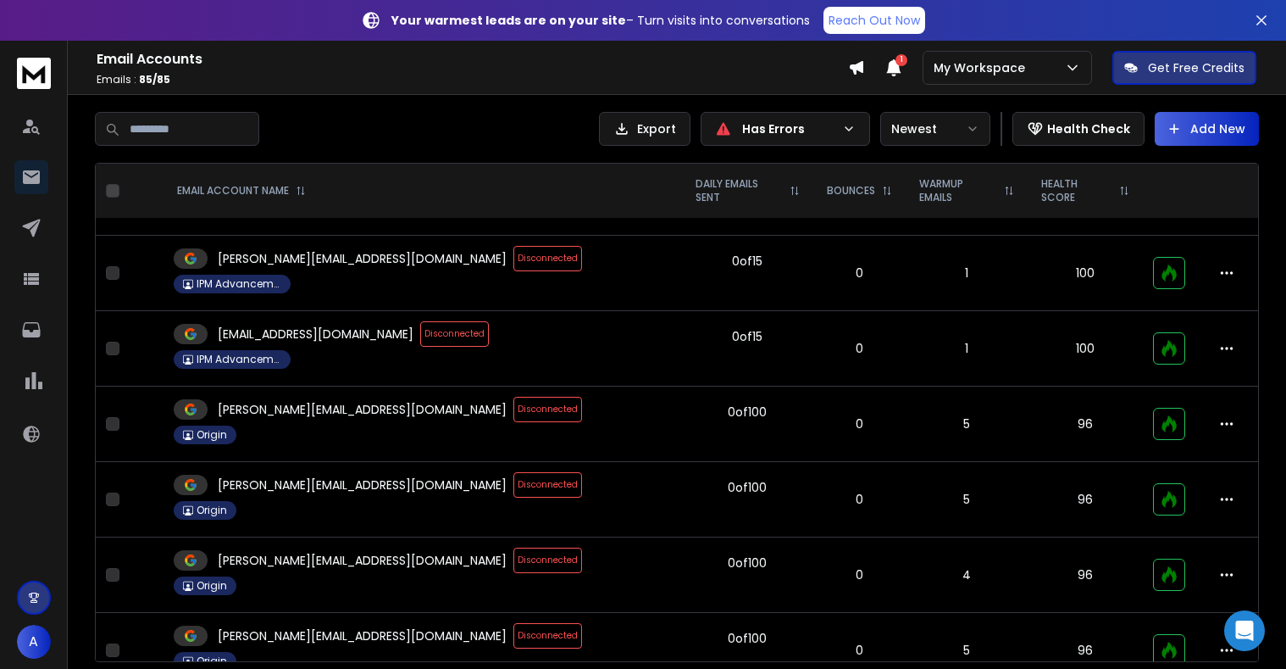
scroll to position [5882, 0]
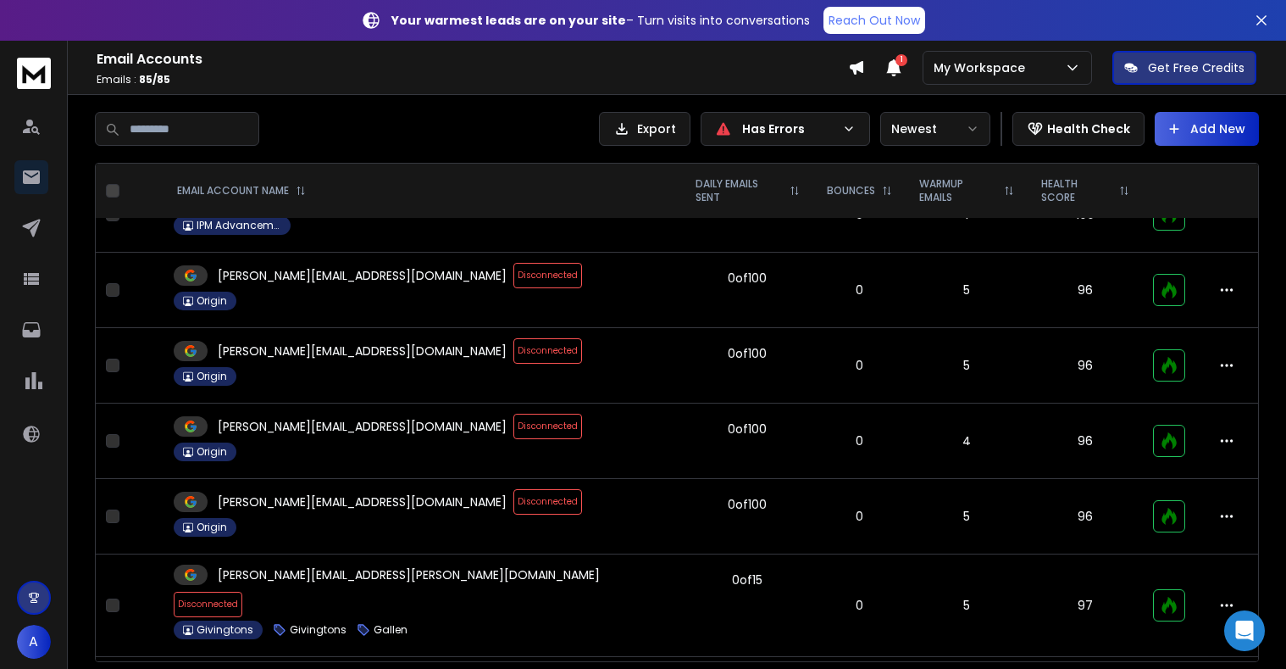
click at [771, 136] on p "Has Errors" at bounding box center [788, 128] width 93 height 17
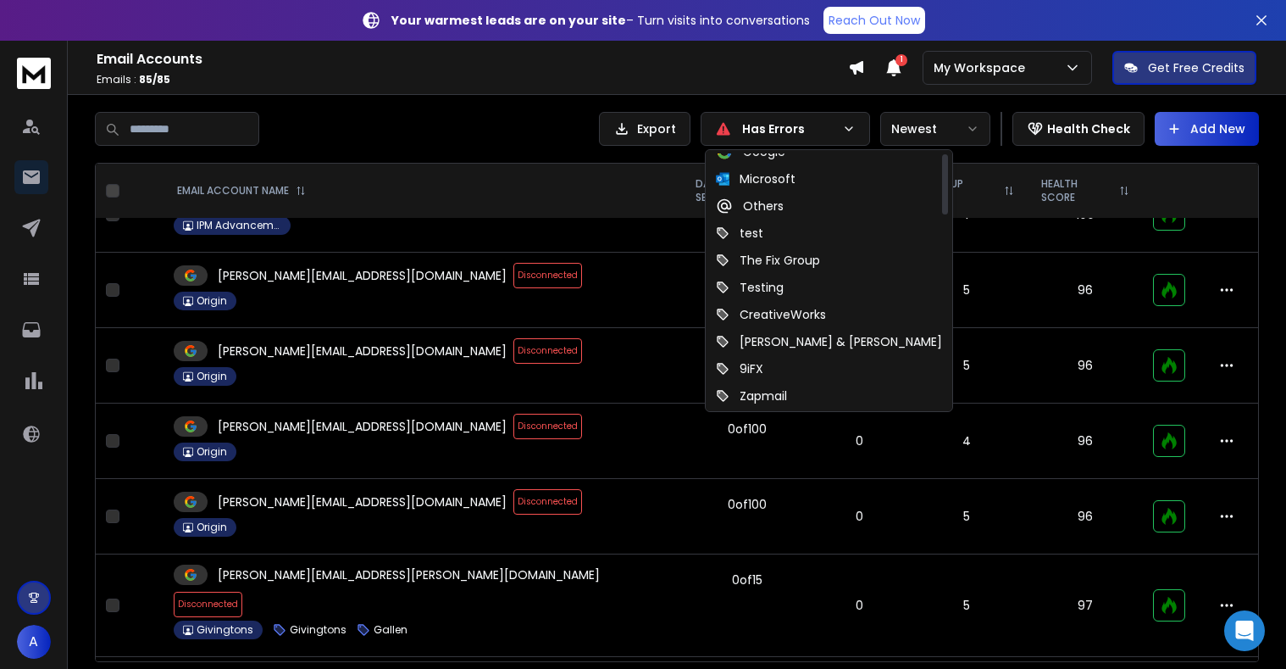
scroll to position [0, 0]
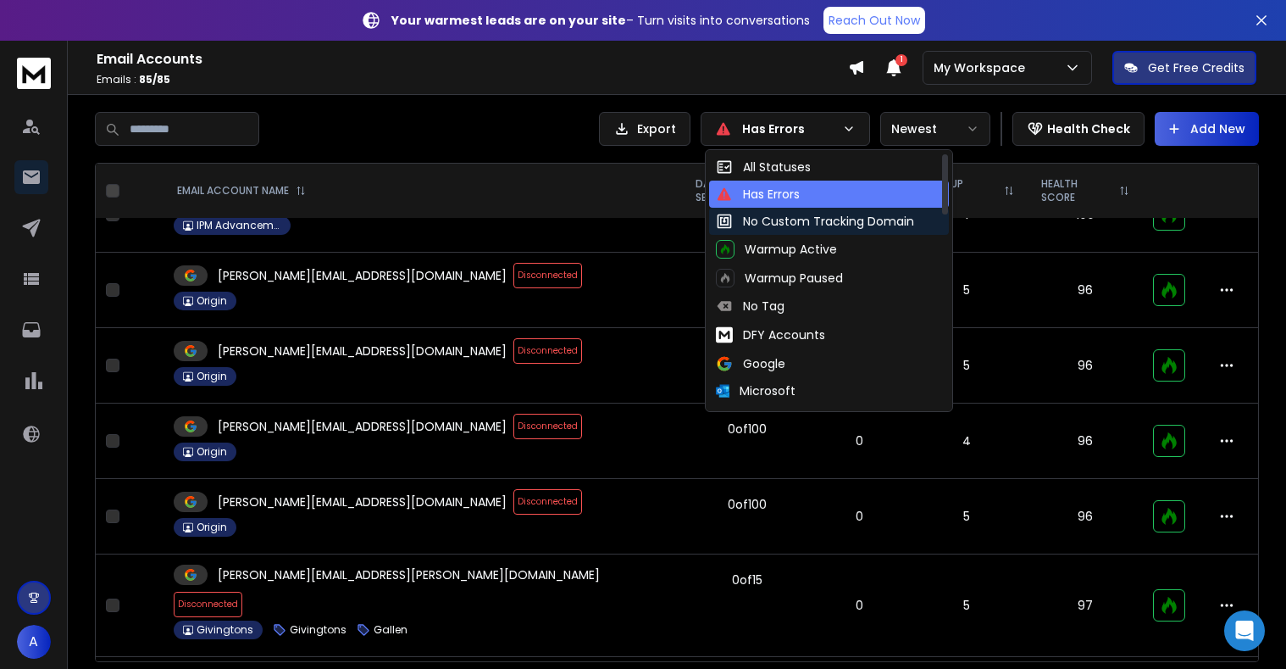
click at [476, 131] on div at bounding box center [342, 129] width 494 height 34
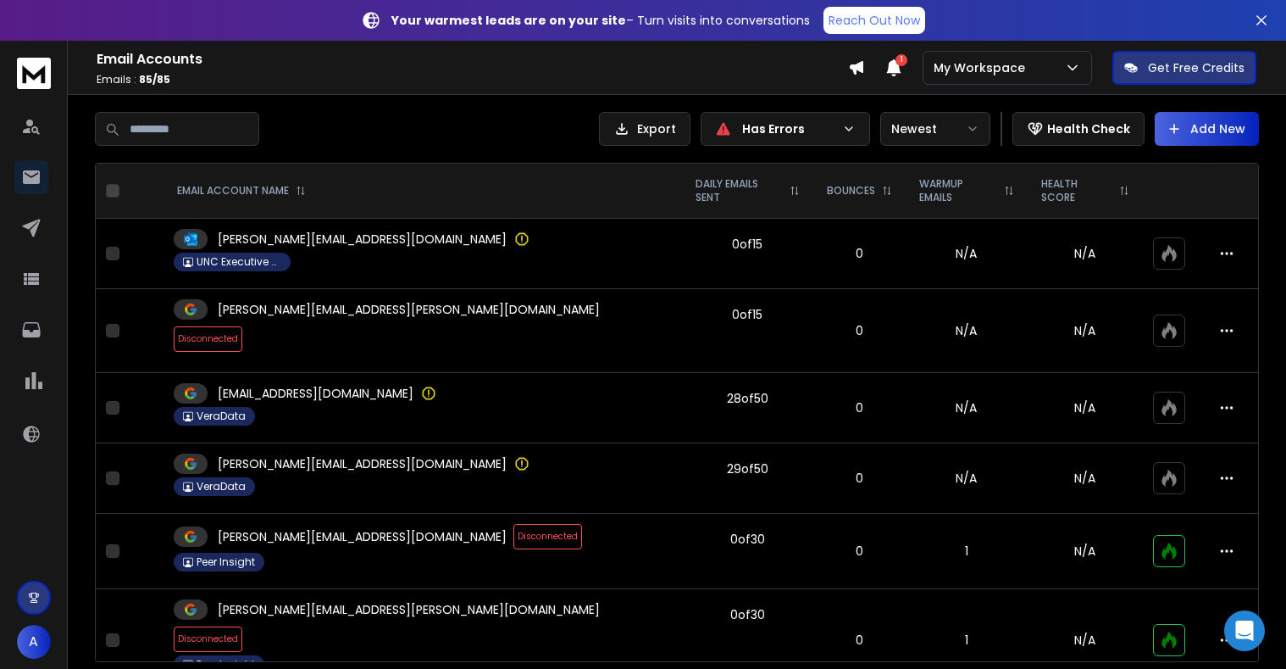
click at [812, 136] on p "Has Errors" at bounding box center [788, 128] width 93 height 17
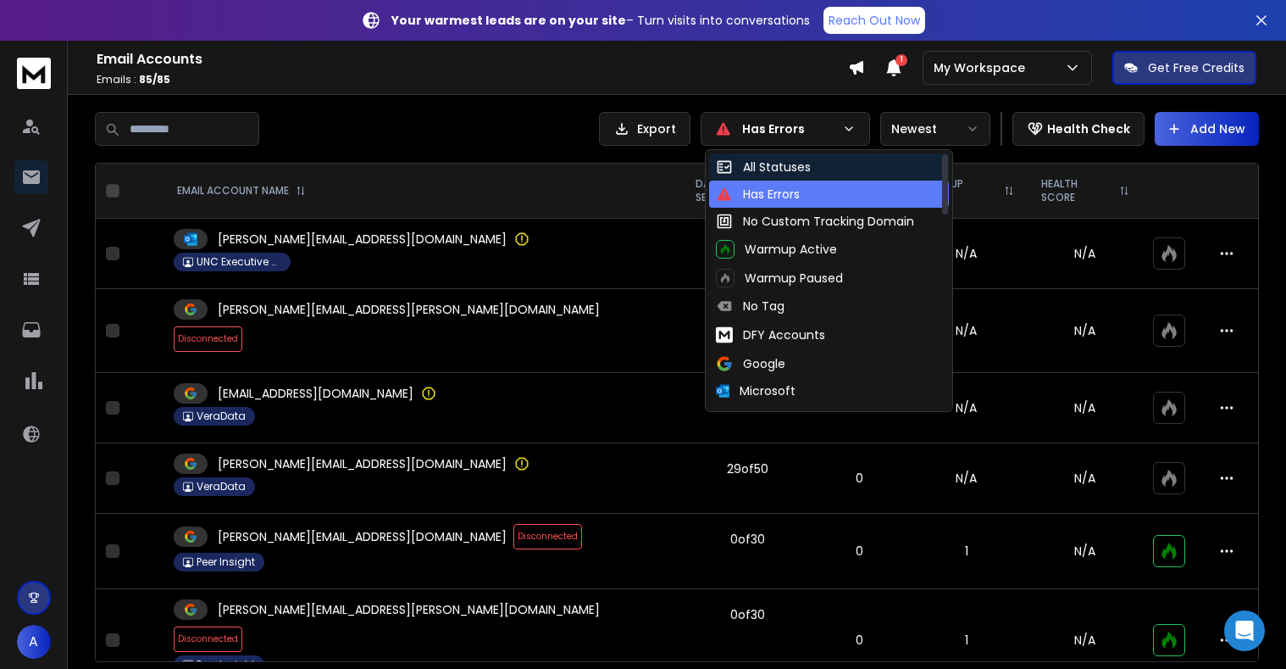
click at [808, 167] on div "All Statuses" at bounding box center [763, 166] width 95 height 17
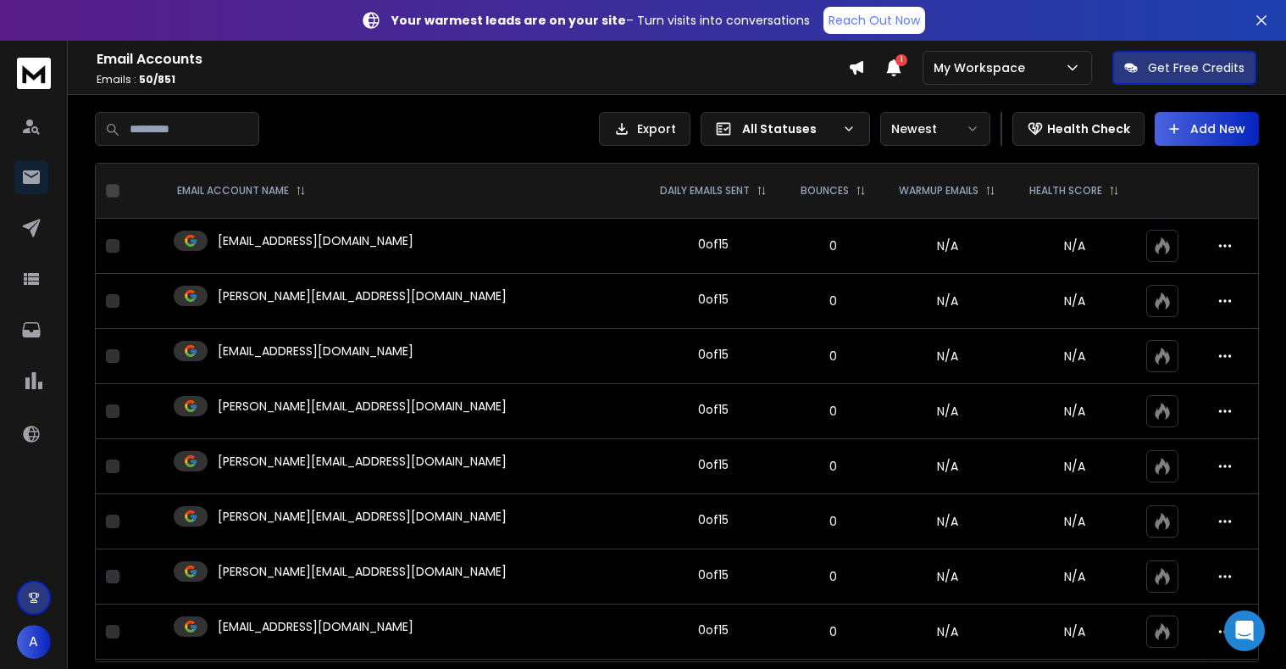
click at [198, 126] on input at bounding box center [177, 129] width 164 height 34
type input "*********"
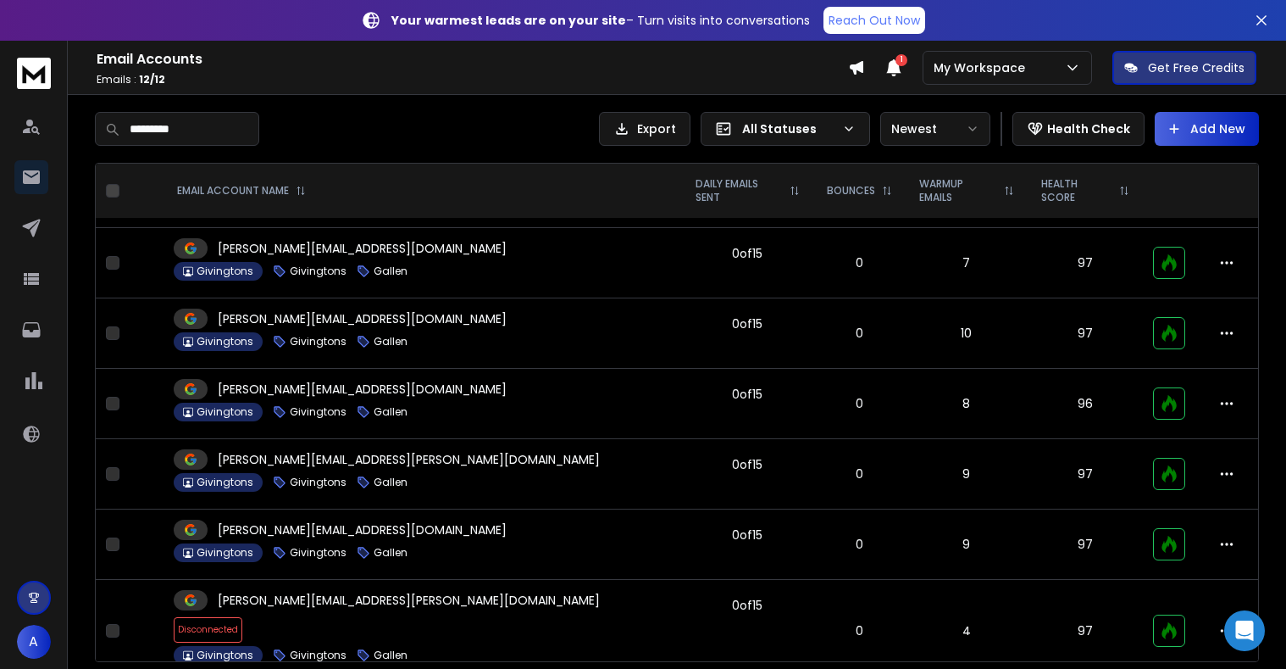
scroll to position [435, 0]
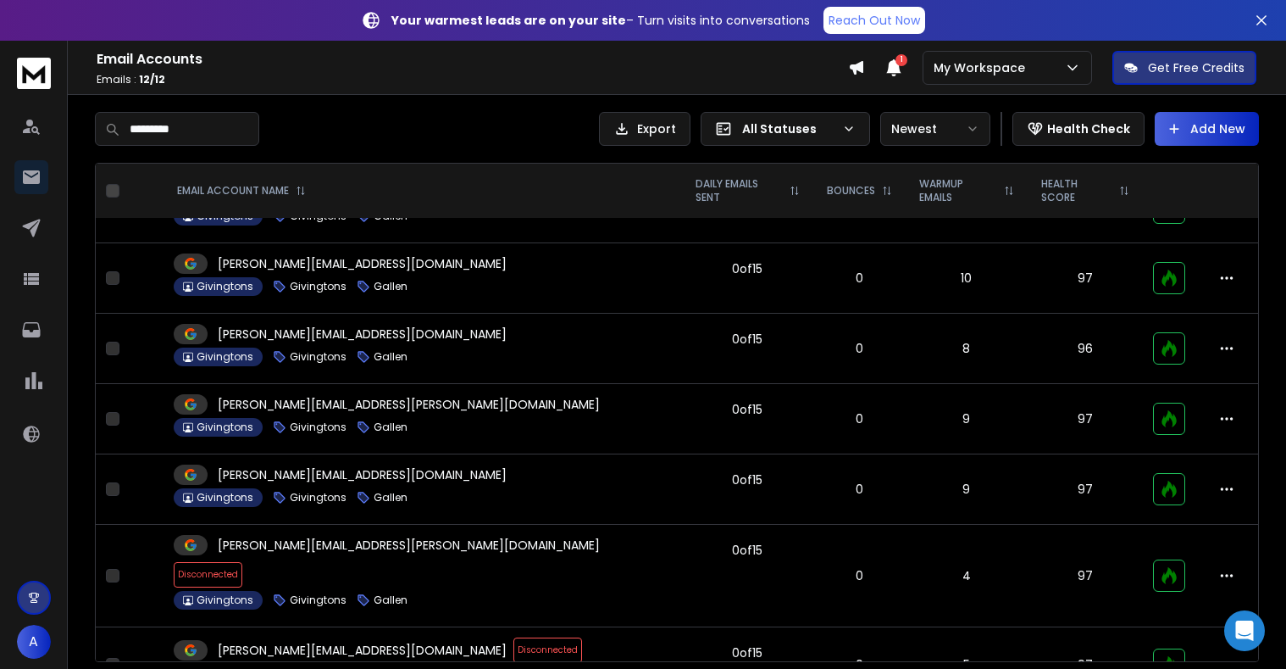
click at [199, 133] on input "*********" at bounding box center [177, 129] width 164 height 34
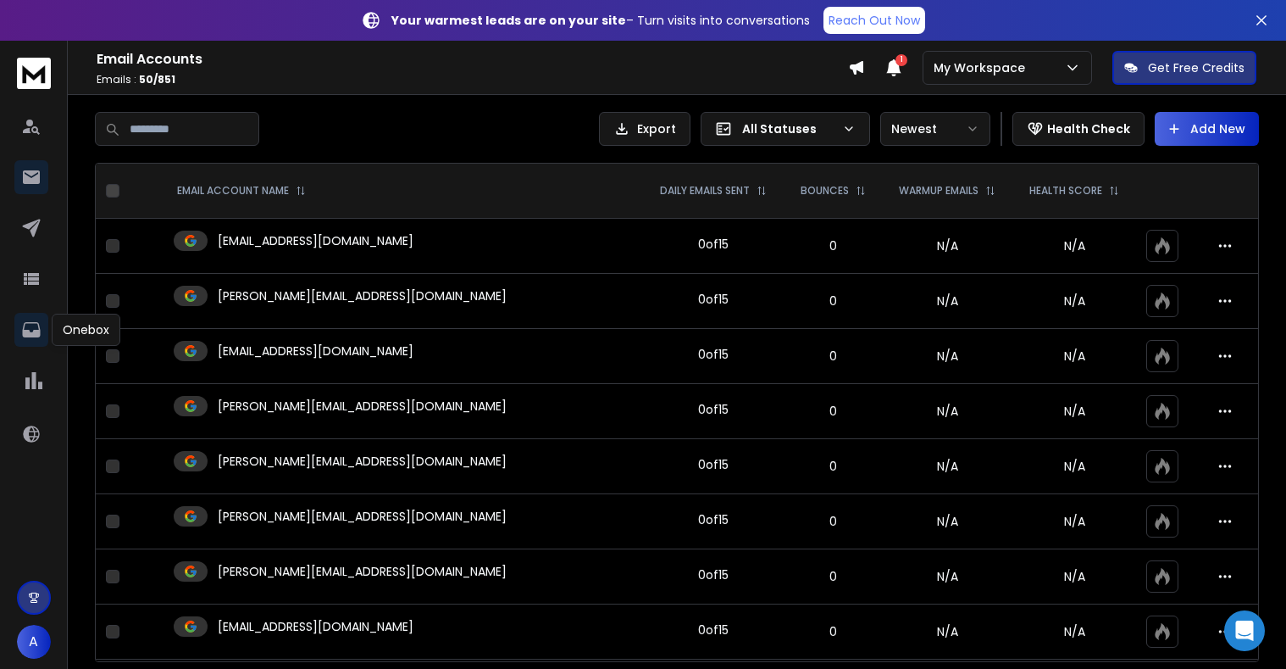
click at [39, 329] on icon at bounding box center [31, 329] width 20 height 20
